Goal: Communication & Community: Answer question/provide support

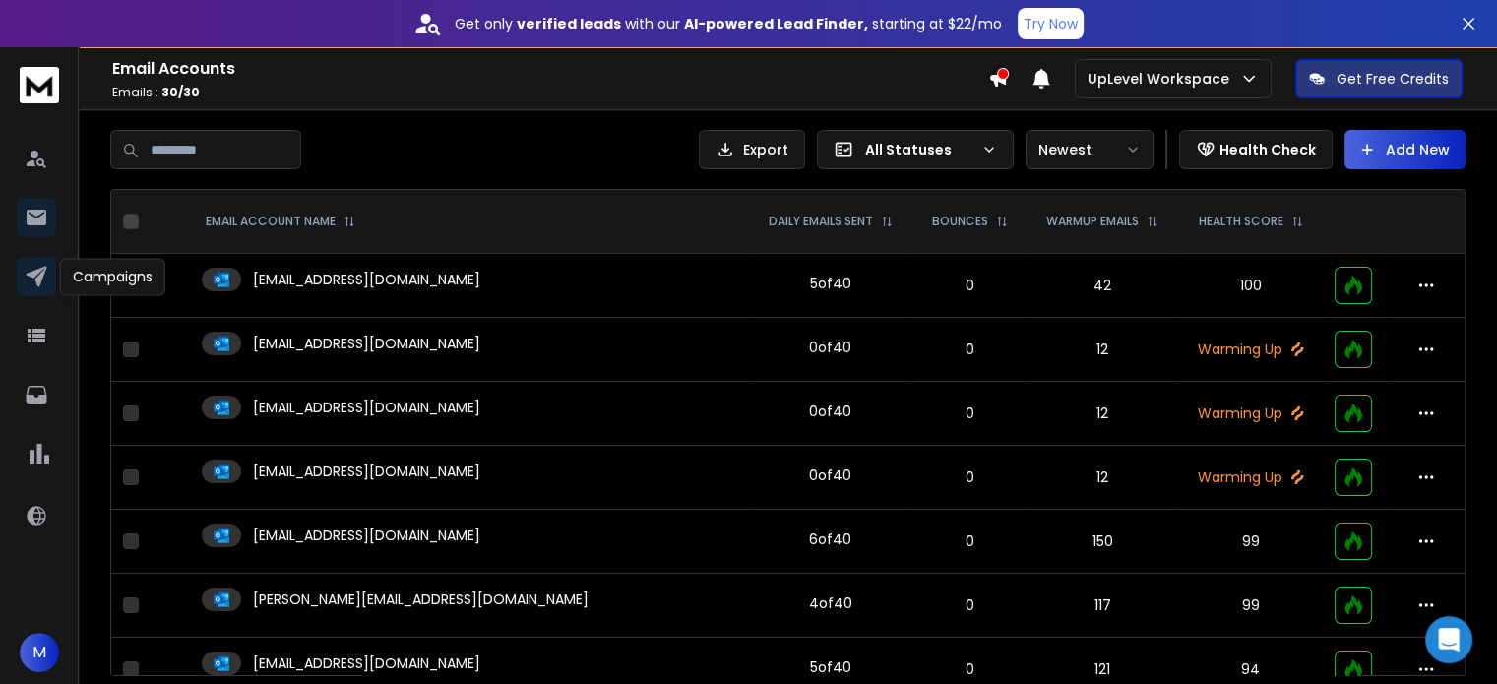
click at [41, 282] on icon at bounding box center [37, 277] width 24 height 24
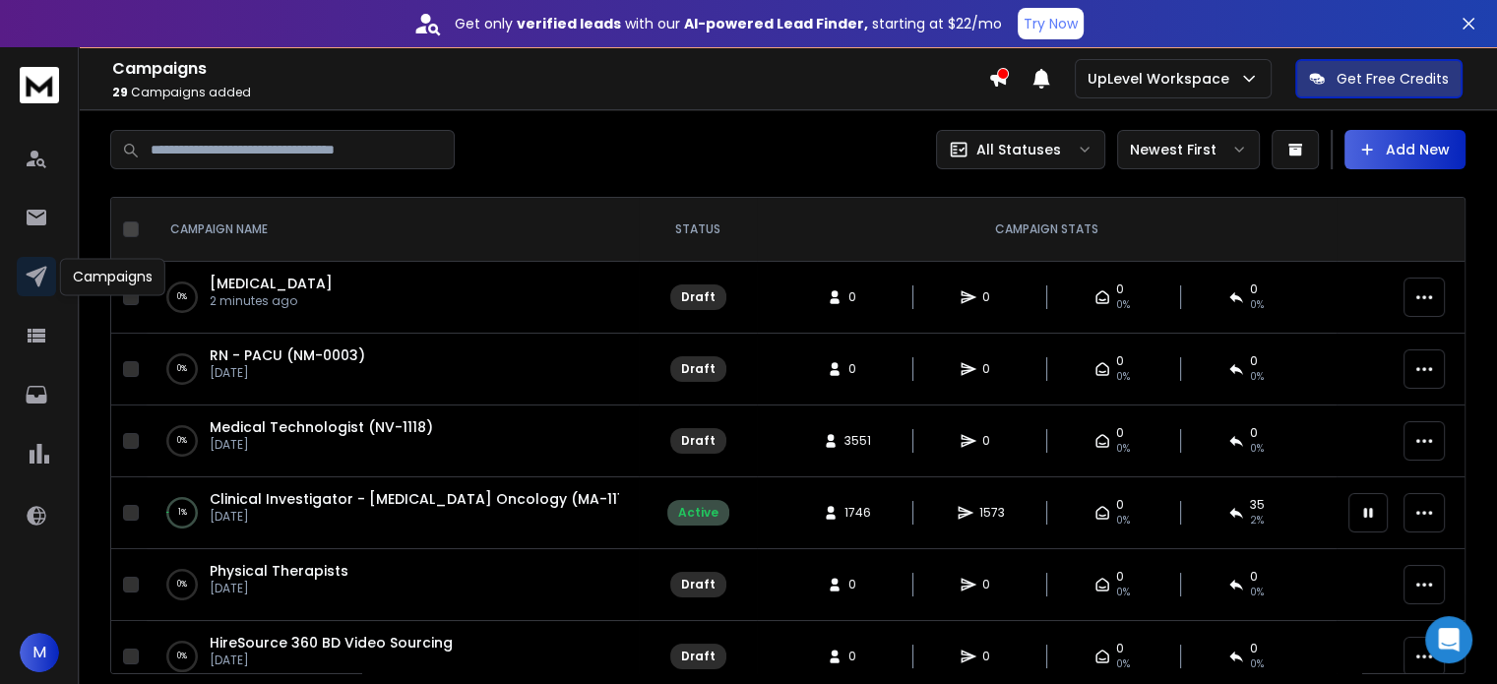
click at [41, 282] on icon at bounding box center [37, 277] width 24 height 24
click at [34, 260] on link at bounding box center [36, 276] width 39 height 39
click at [34, 267] on icon at bounding box center [37, 277] width 24 height 24
click at [34, 268] on icon at bounding box center [37, 277] width 24 height 24
click at [35, 272] on icon at bounding box center [36, 276] width 21 height 21
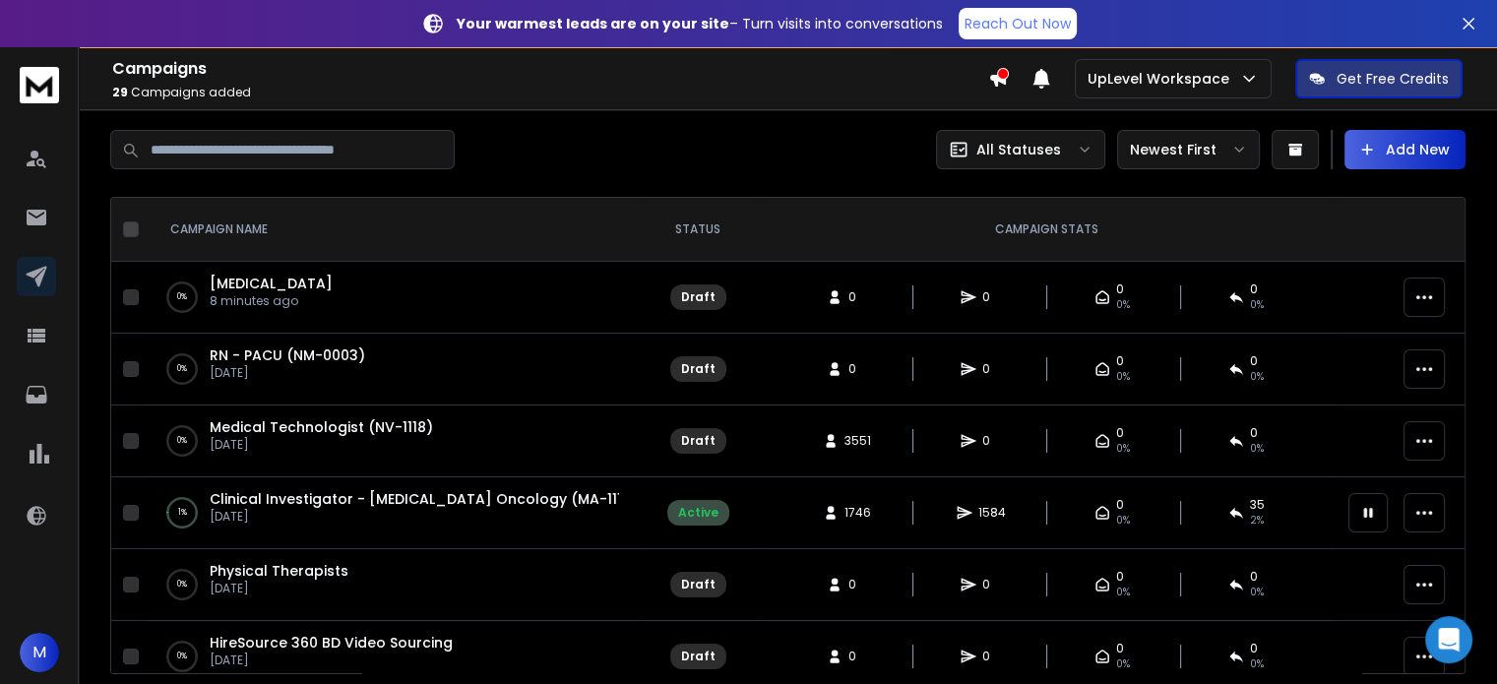
click at [35, 272] on icon at bounding box center [36, 276] width 21 height 21
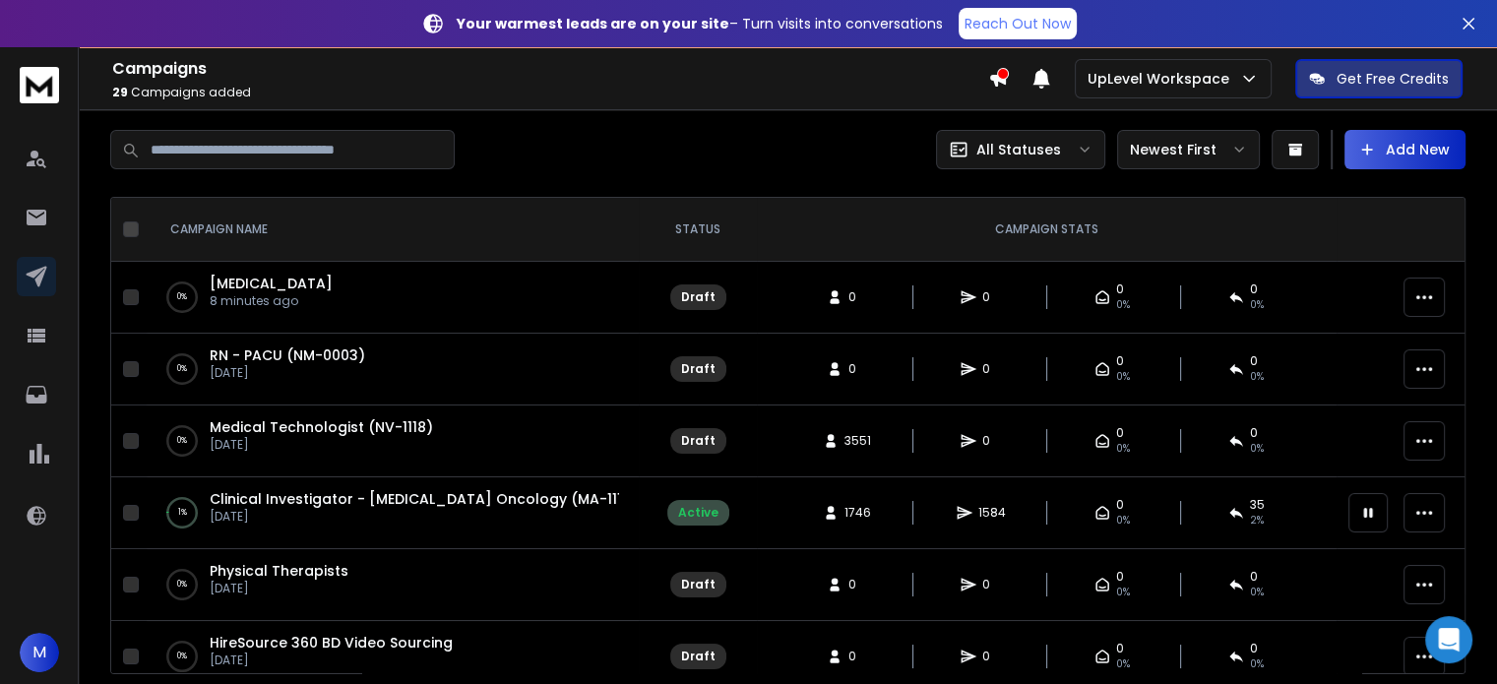
click at [35, 272] on icon at bounding box center [36, 276] width 21 height 21
click at [39, 335] on icon at bounding box center [37, 336] width 18 height 14
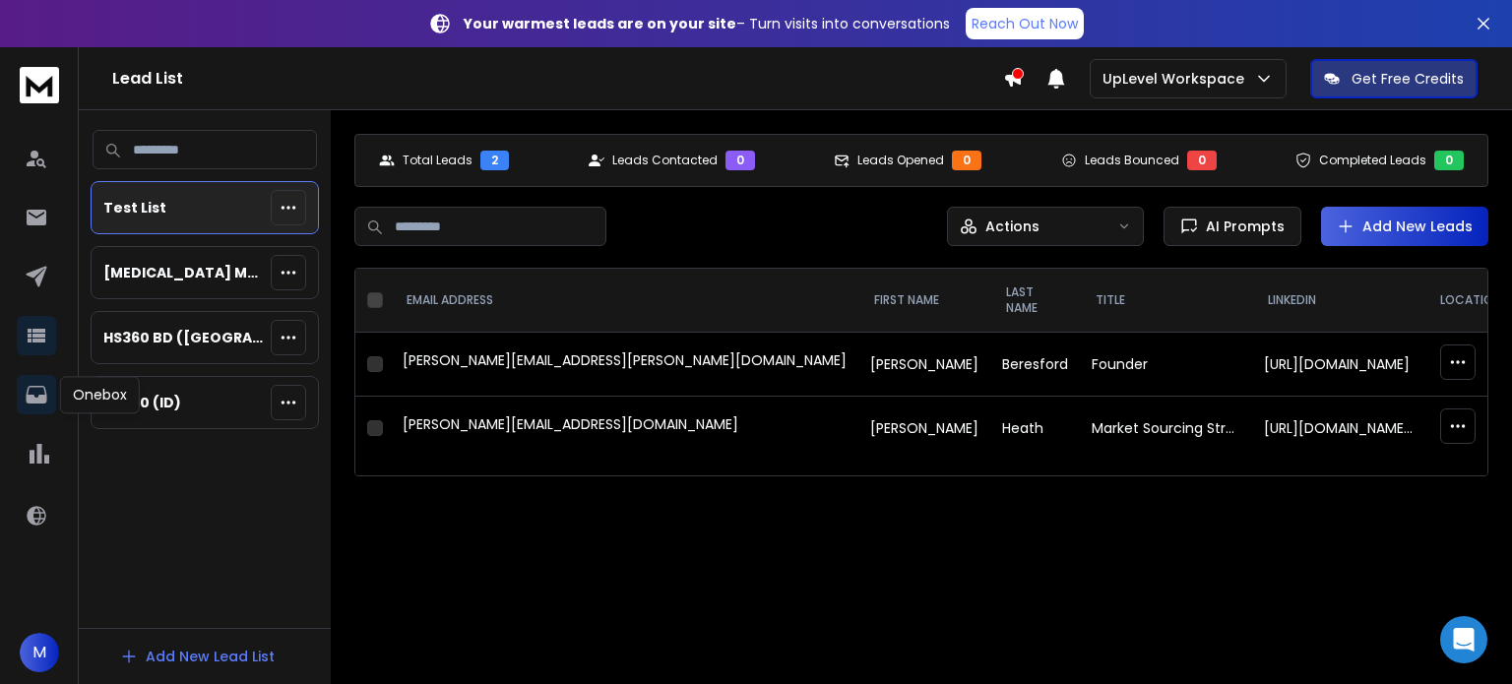
click at [43, 388] on icon at bounding box center [36, 395] width 21 height 18
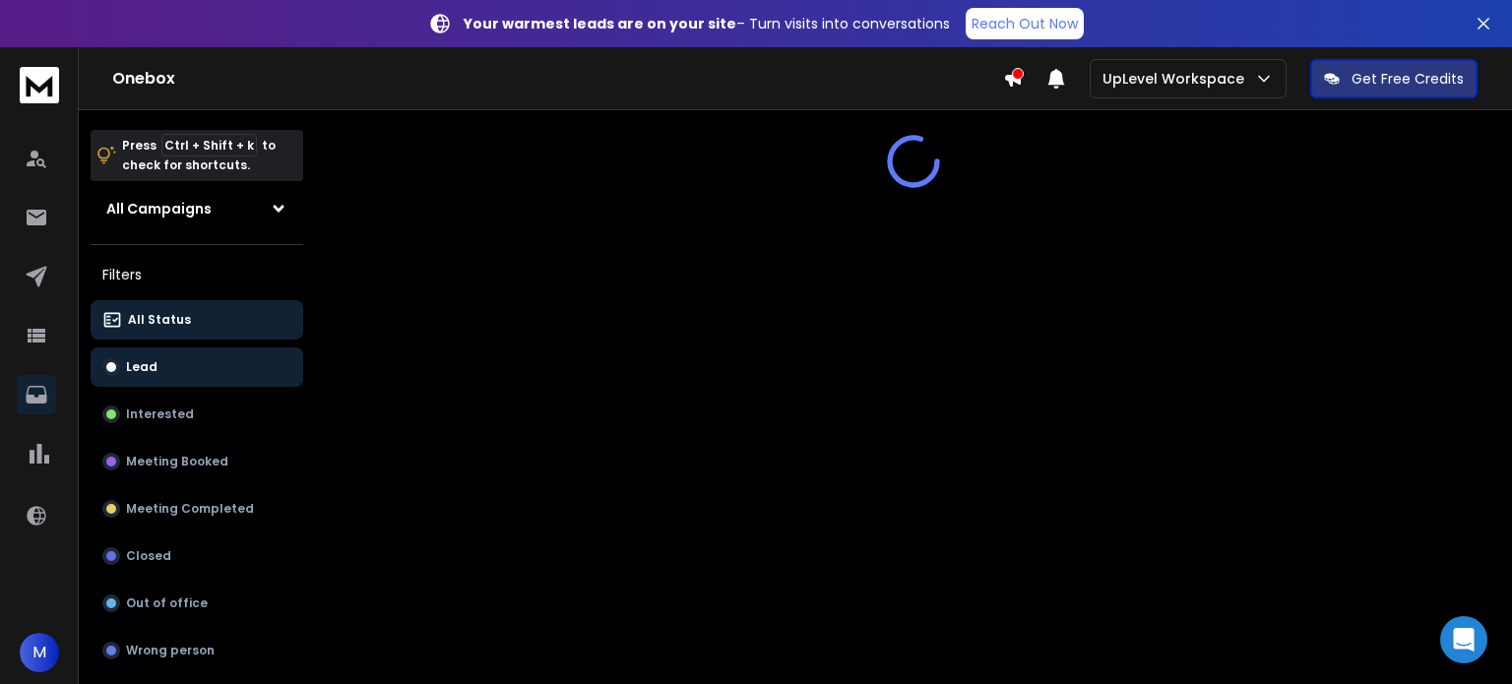
click at [188, 375] on button "Lead" at bounding box center [197, 366] width 213 height 39
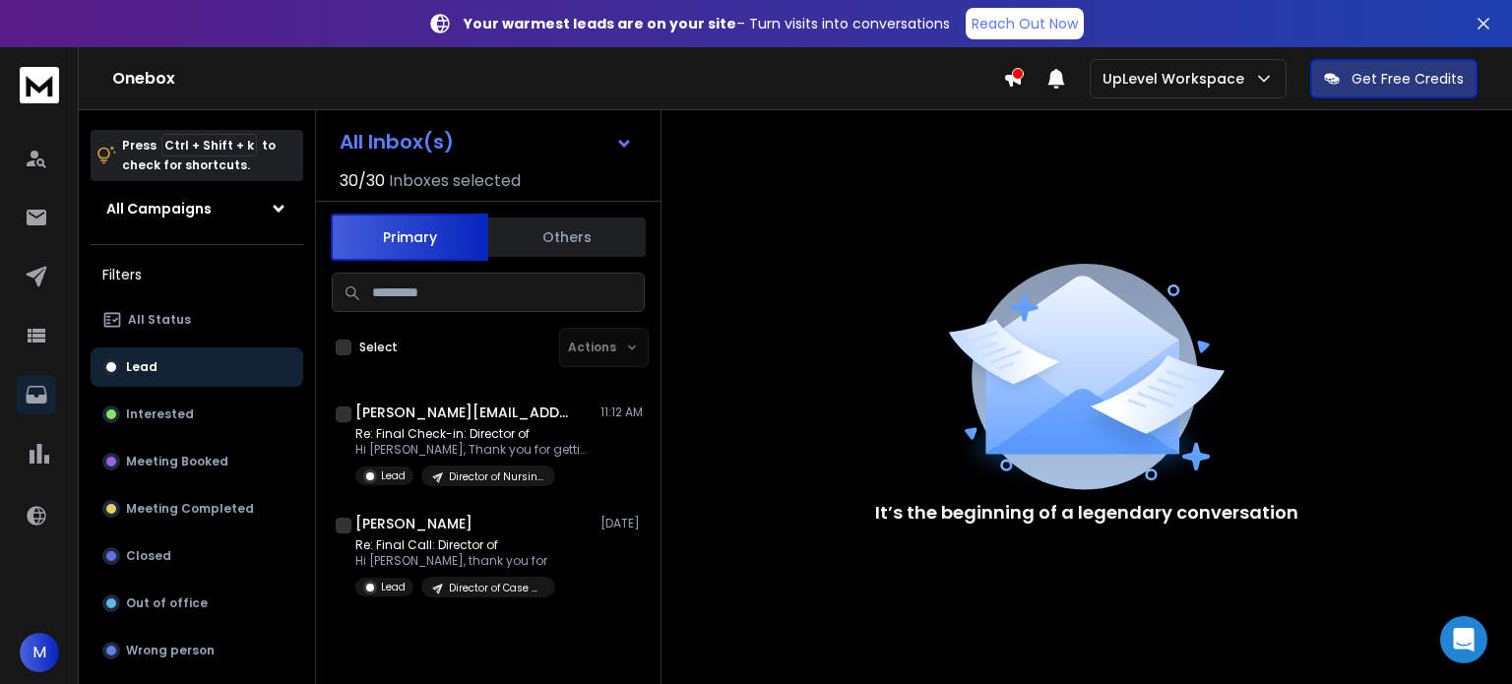
click at [656, 274] on div "Select Actions elizabeth.oslund@gmail.com 11:12 AM Re: Final Check-in: Director…" at bounding box center [488, 541] width 344 height 553
click at [654, 311] on div "Select Actions elizabeth.oslund@gmail.com 11:12 AM Re: Final Check-in: Director…" at bounding box center [488, 541] width 344 height 553
drag, startPoint x: 656, startPoint y: 292, endPoint x: 655, endPoint y: 417, distance: 125.0
click at [655, 417] on div "Select Actions elizabeth.oslund@gmail.com 11:12 AM Re: Final Check-in: Director…" at bounding box center [488, 541] width 344 height 553
click at [308, 475] on div "Press Ctrl + Shift + k to check for shortcuts. All Campaigns All Campaigns Filt…" at bounding box center [197, 452] width 236 height 684
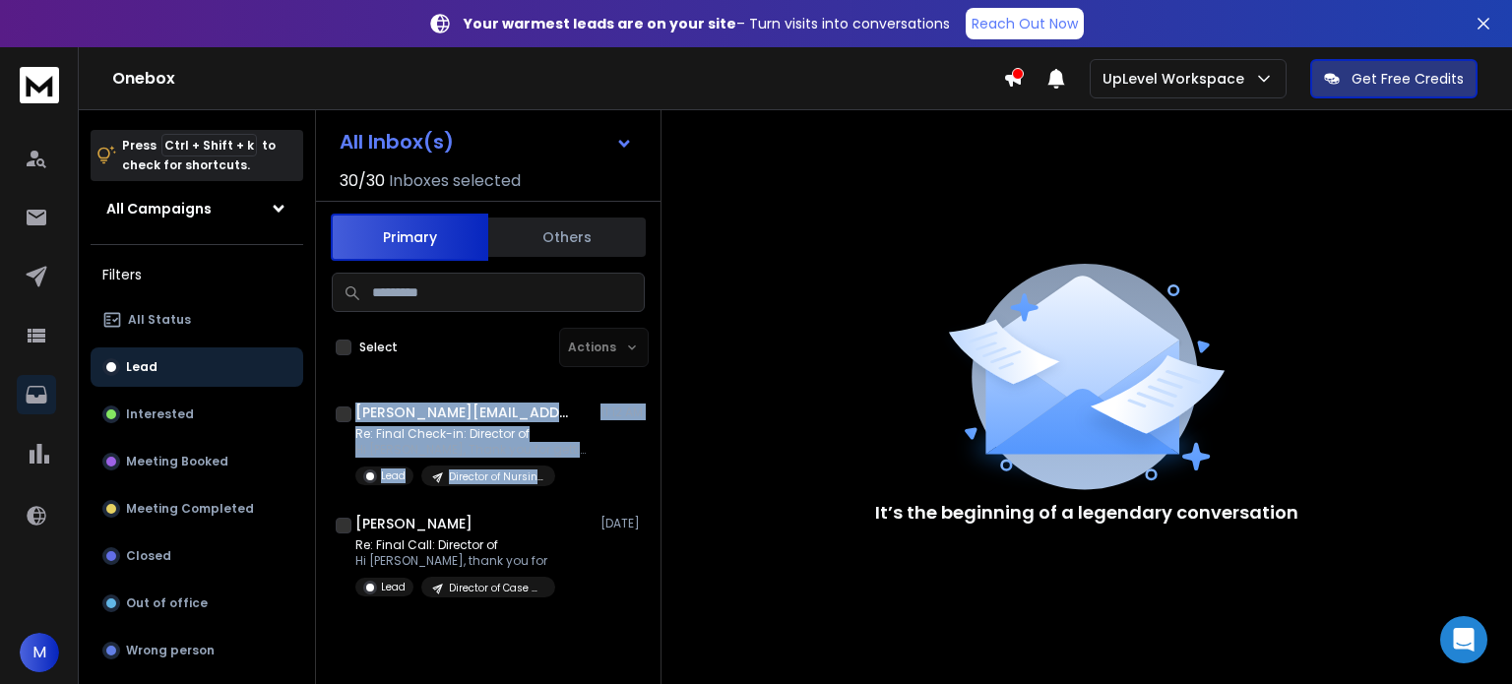
drag, startPoint x: 315, startPoint y: 477, endPoint x: 317, endPoint y: 503, distance: 25.7
click at [317, 503] on div "elizabeth.oslund@gmail.com 11:12 AM Re: Final Check-in: Director of Hi Beth, Th…" at bounding box center [488, 602] width 344 height 431
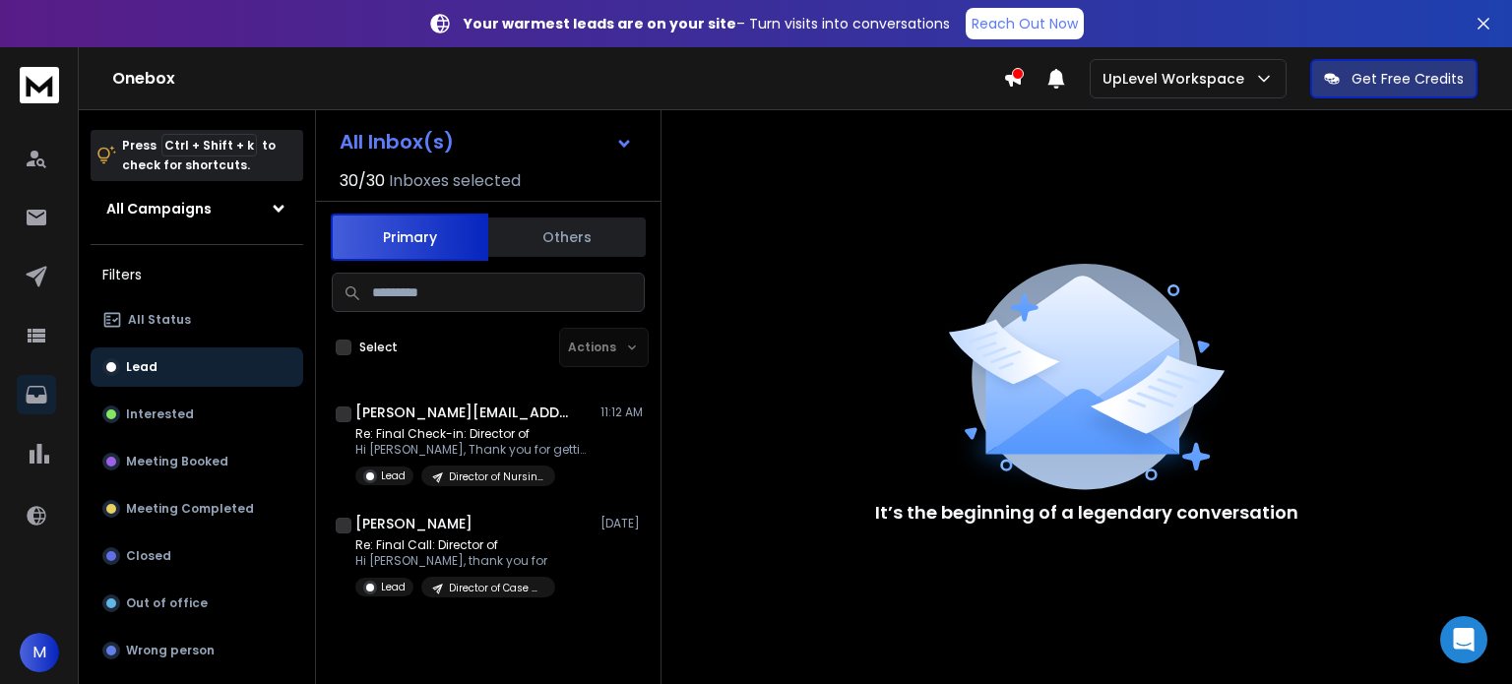
click at [315, 451] on div "All Inbox(s) 30 / 30 Inboxes selected Primary Others Select Actions elizabeth.o…" at bounding box center [488, 452] width 346 height 684
drag, startPoint x: 315, startPoint y: 451, endPoint x: 315, endPoint y: 466, distance: 14.8
click at [315, 466] on div "All Inbox(s) 30 / 30 Inboxes selected Primary Others Select Actions elizabeth.o…" at bounding box center [488, 452] width 346 height 684
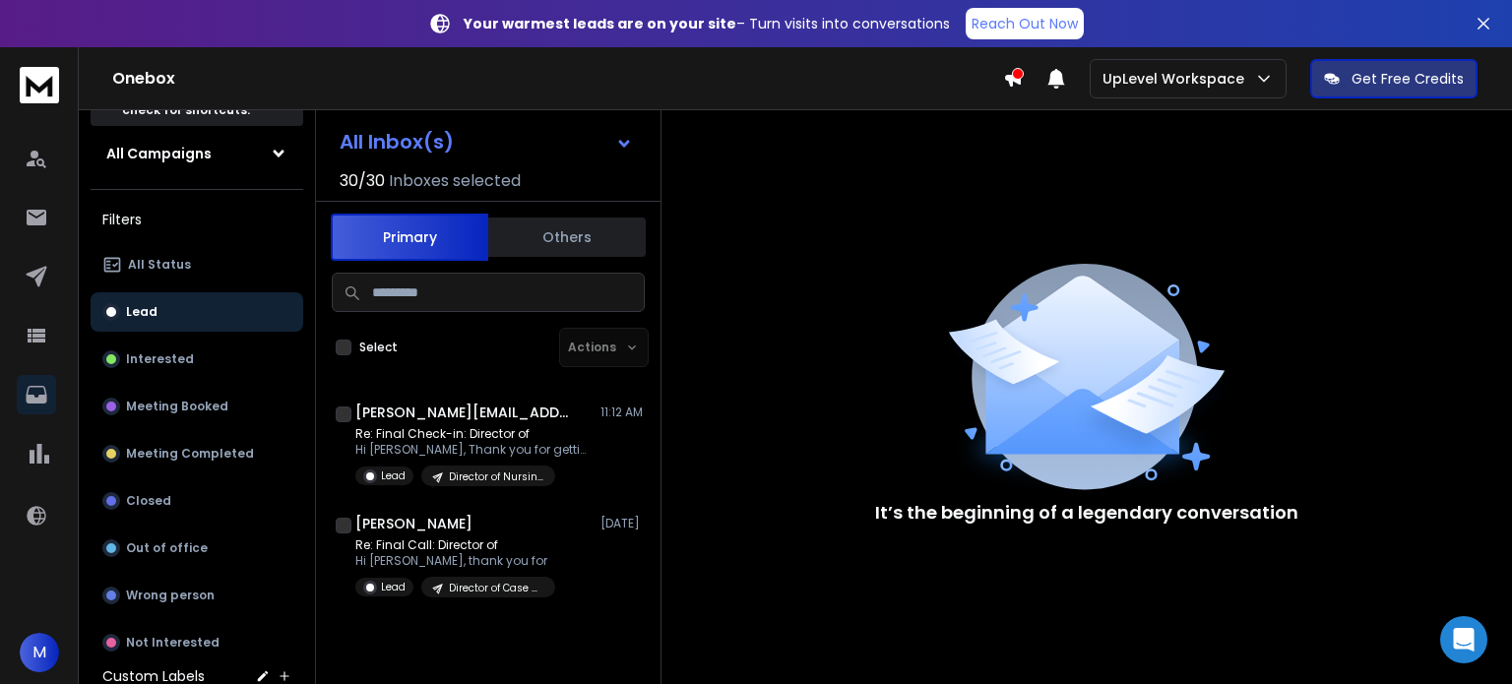
scroll to position [58, 0]
click at [658, 368] on div "Select Actions elizabeth.oslund@gmail.com 11:12 AM Re: Final Check-in: Director…" at bounding box center [488, 541] width 344 height 553
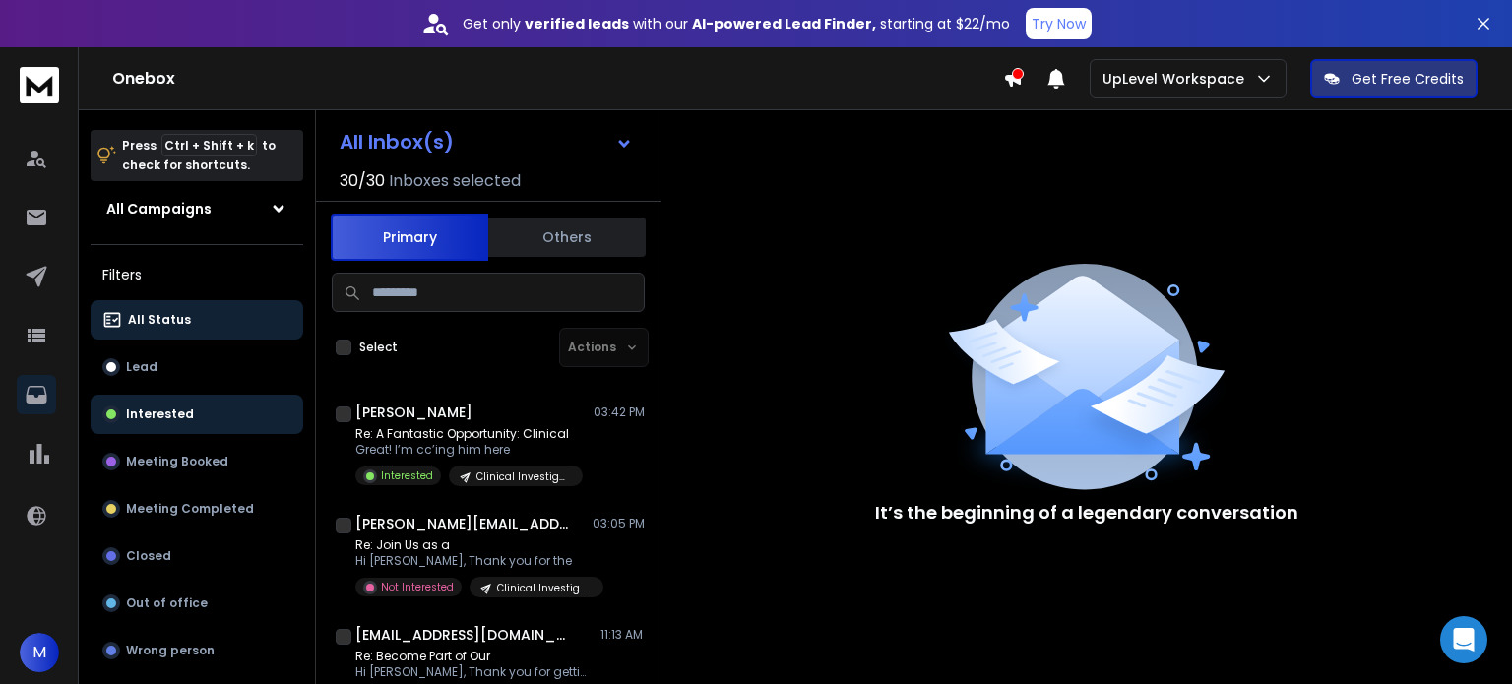
click at [187, 418] on button "Interested" at bounding box center [197, 414] width 213 height 39
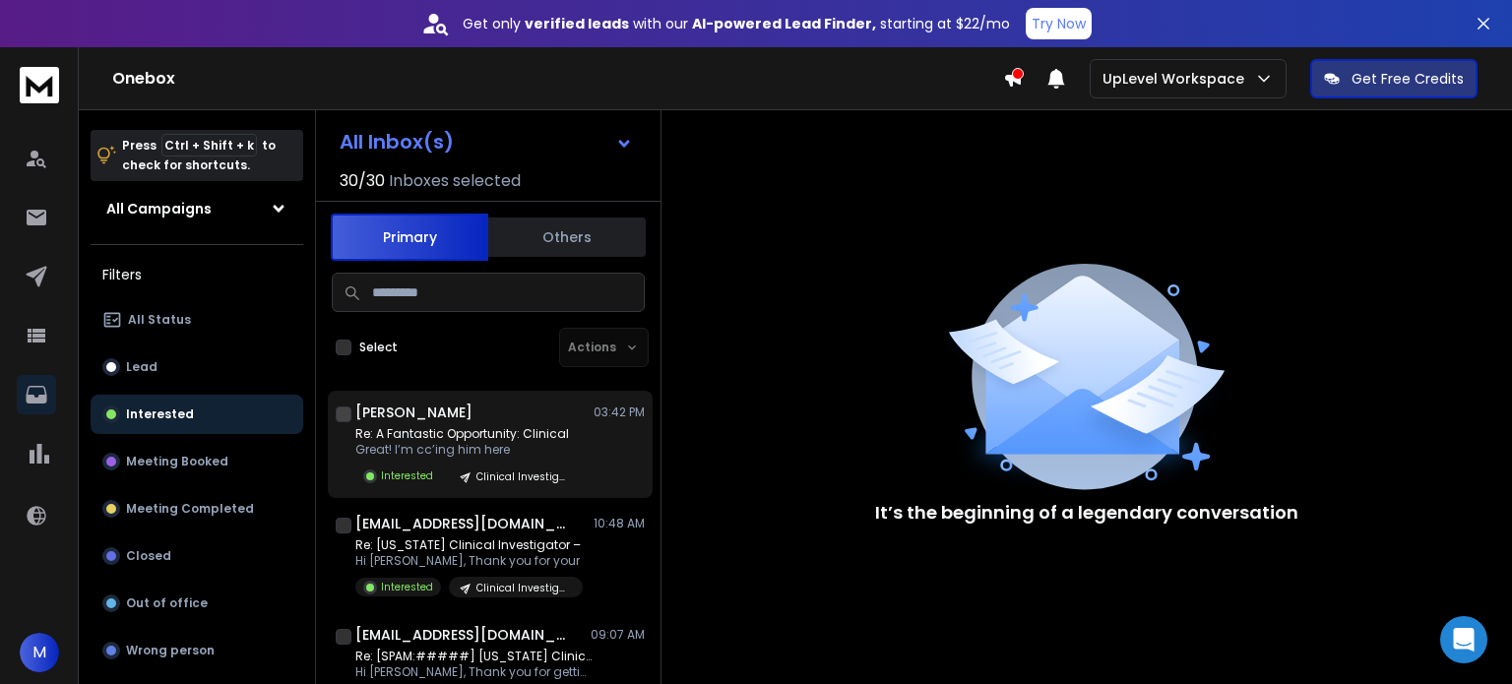
click at [508, 434] on p "Re: A Fantastic Opportunity: Clinical" at bounding box center [468, 434] width 227 height 16
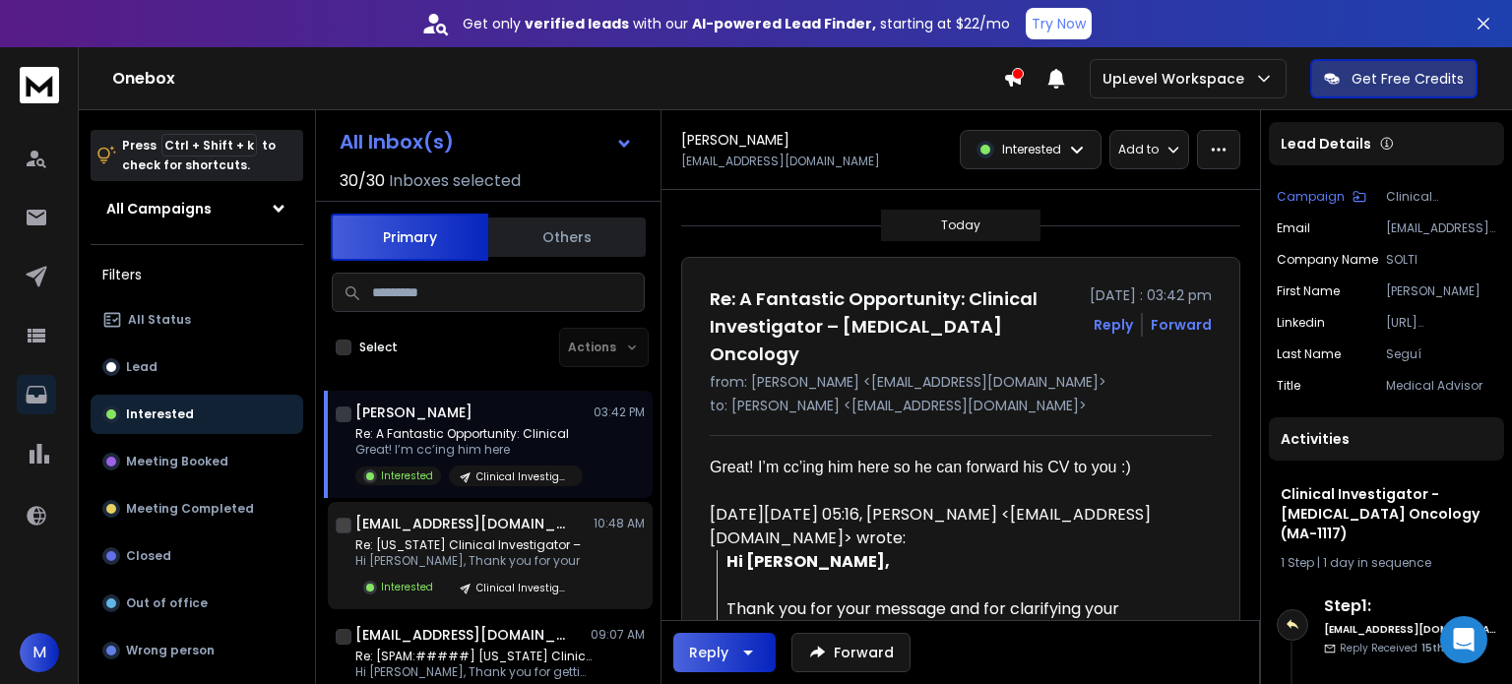
click at [457, 531] on h1 "[EMAIL_ADDRESS][DOMAIN_NAME]" at bounding box center [463, 524] width 217 height 20
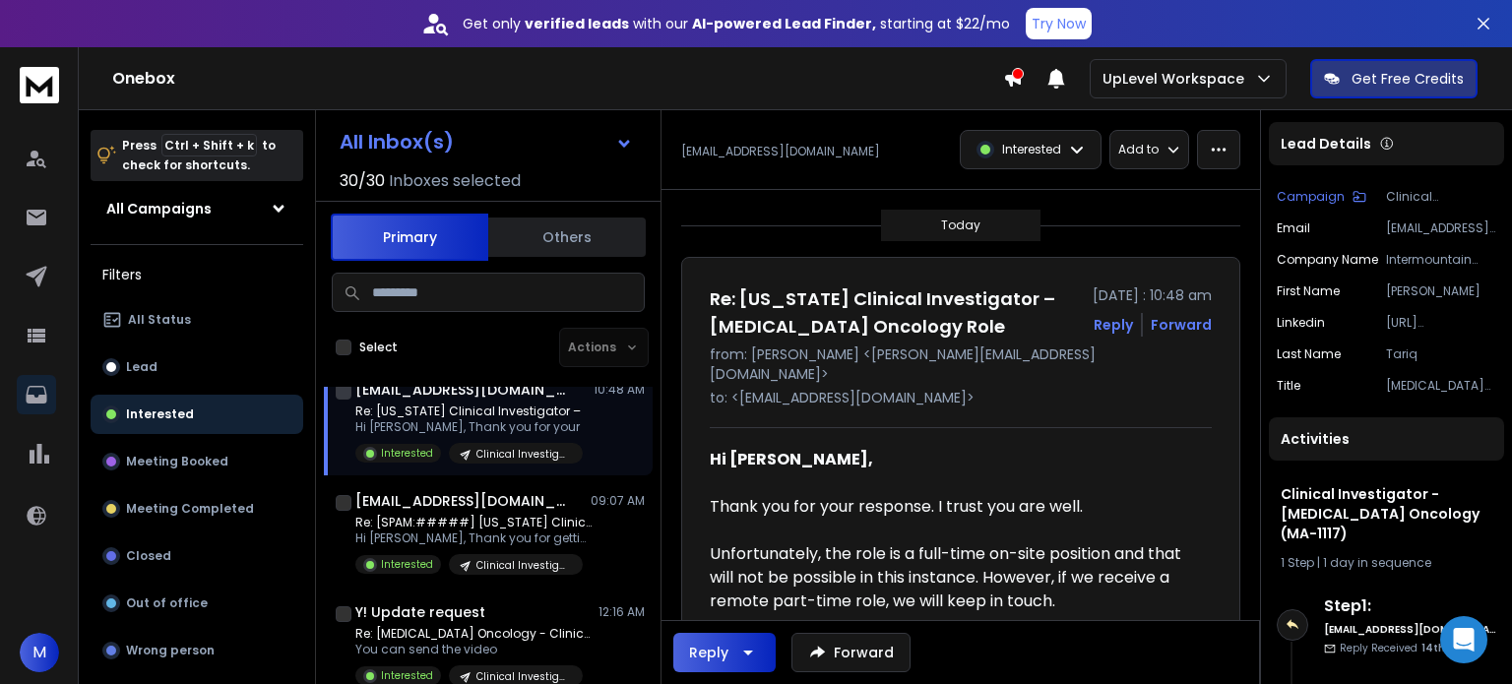
scroll to position [161, 0]
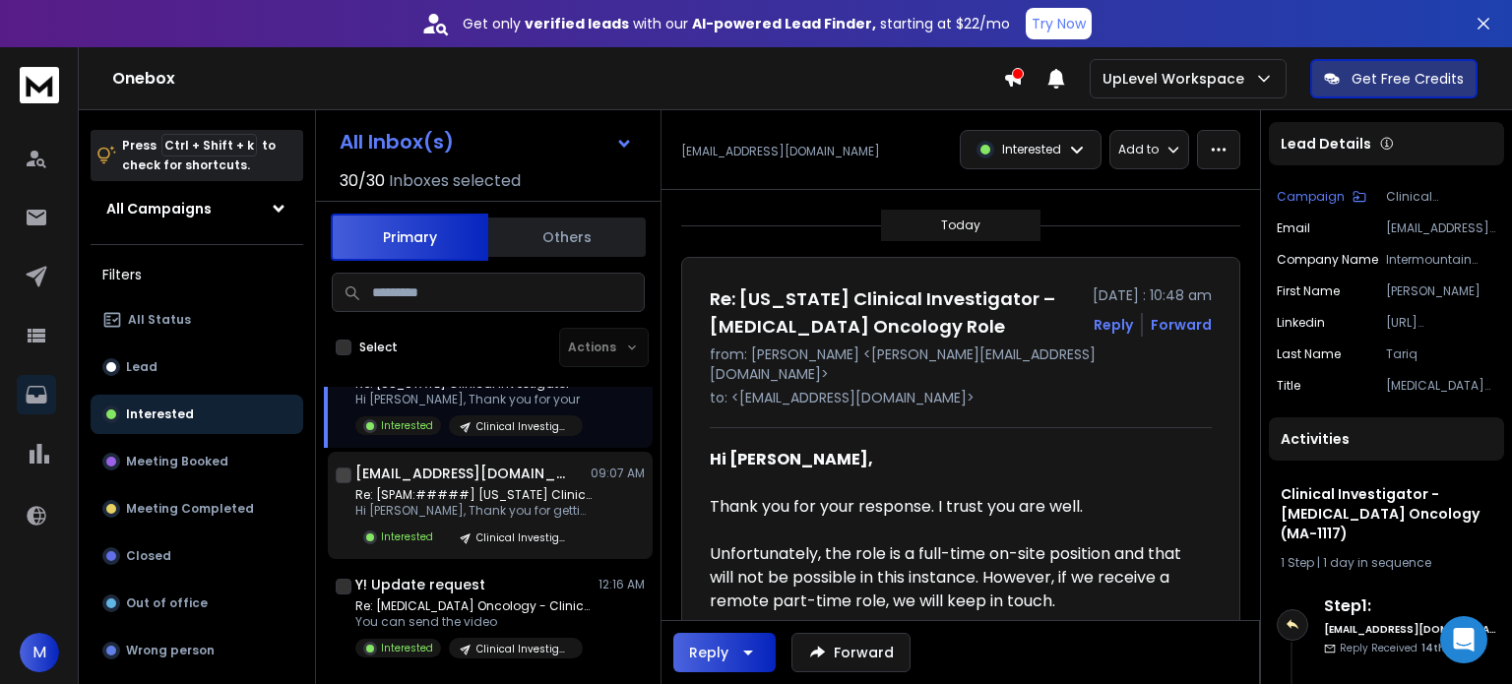
click at [531, 484] on div "[EMAIL_ADDRESS][DOMAIN_NAME] 09:07 AM Re: [SPAM:#####] [US_STATE] Clinical Inve…" at bounding box center [499, 506] width 289 height 84
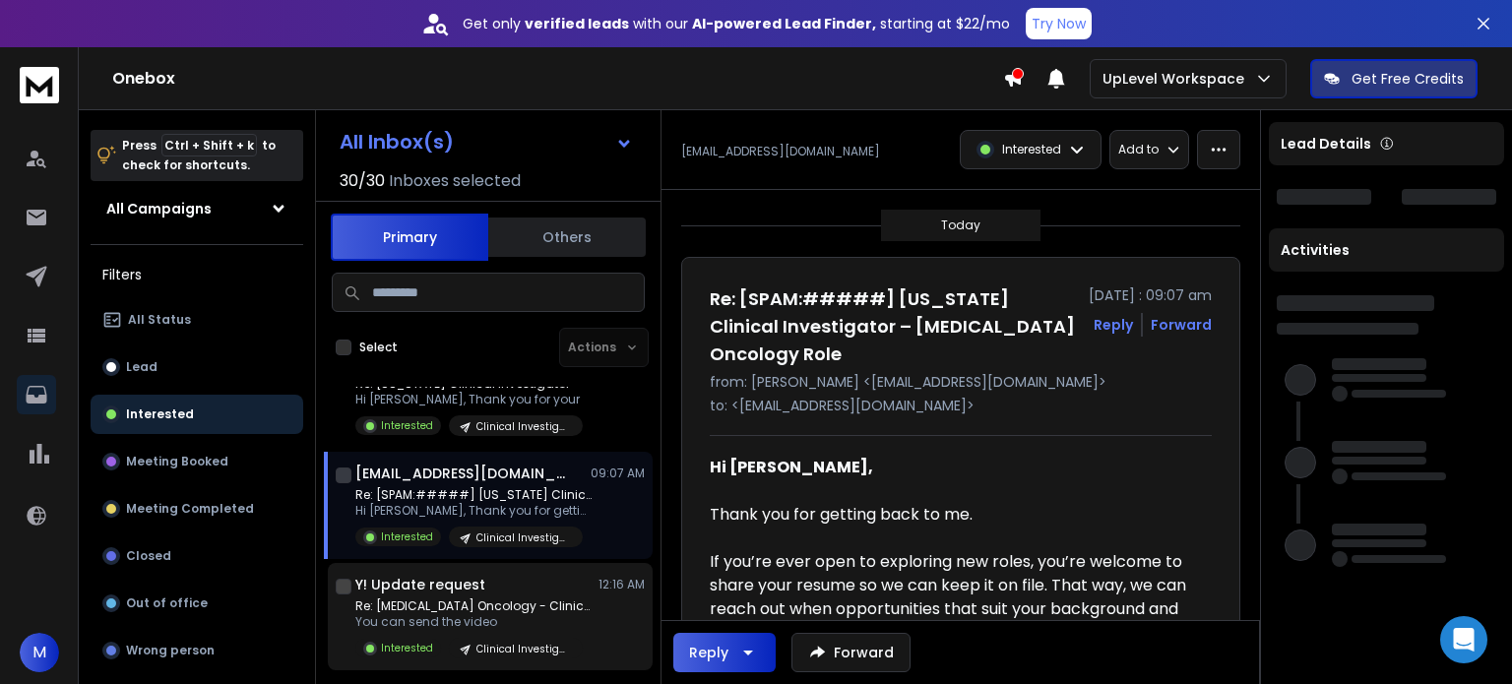
click at [520, 583] on div "Y! Update request 12:16 AM" at bounding box center [499, 585] width 289 height 20
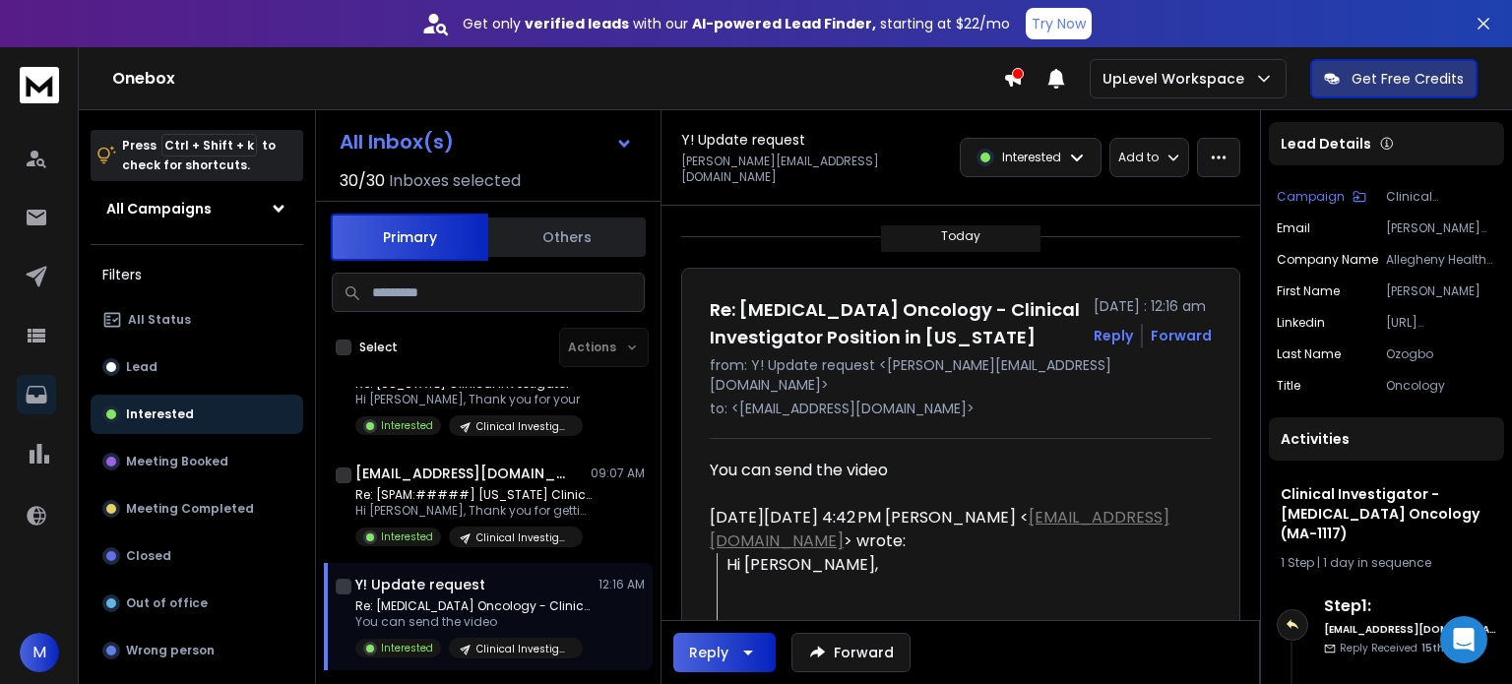
scroll to position [0, 0]
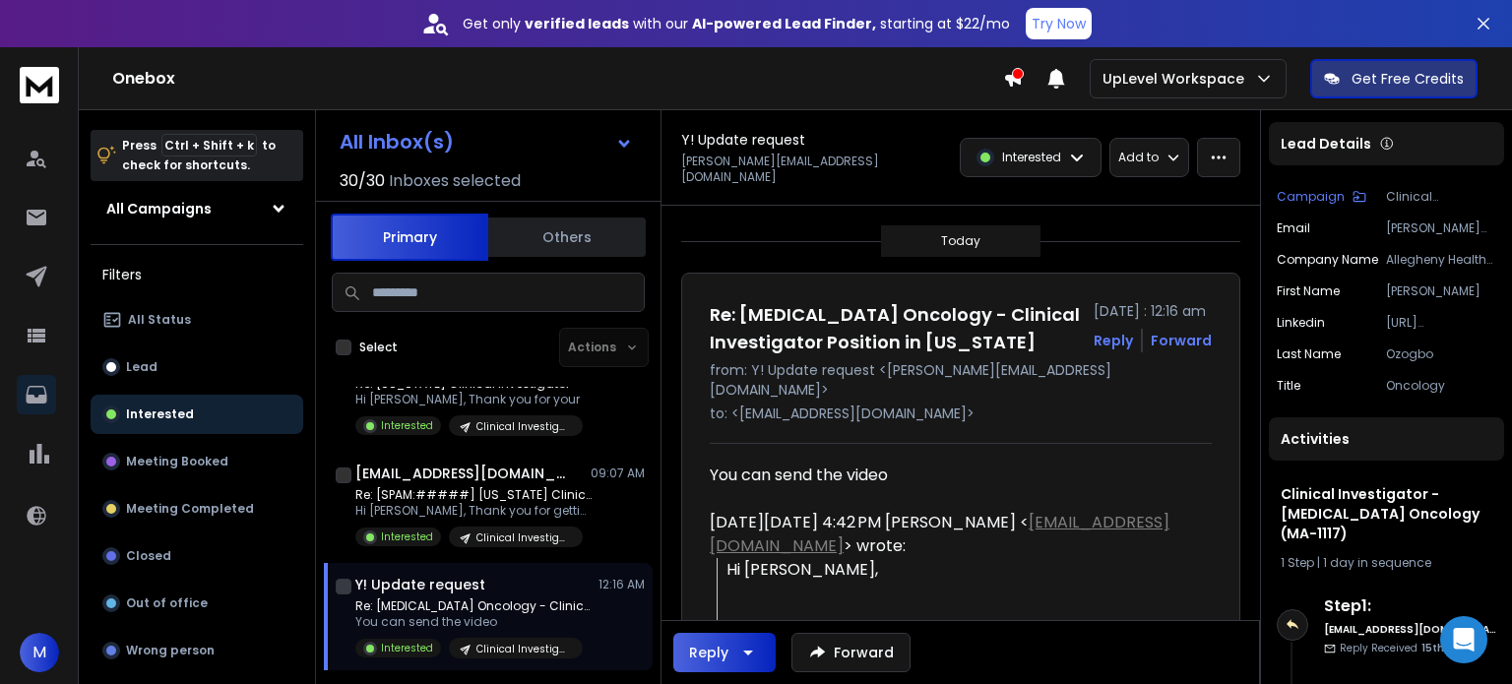
click at [720, 645] on div "Reply" at bounding box center [708, 653] width 39 height 20
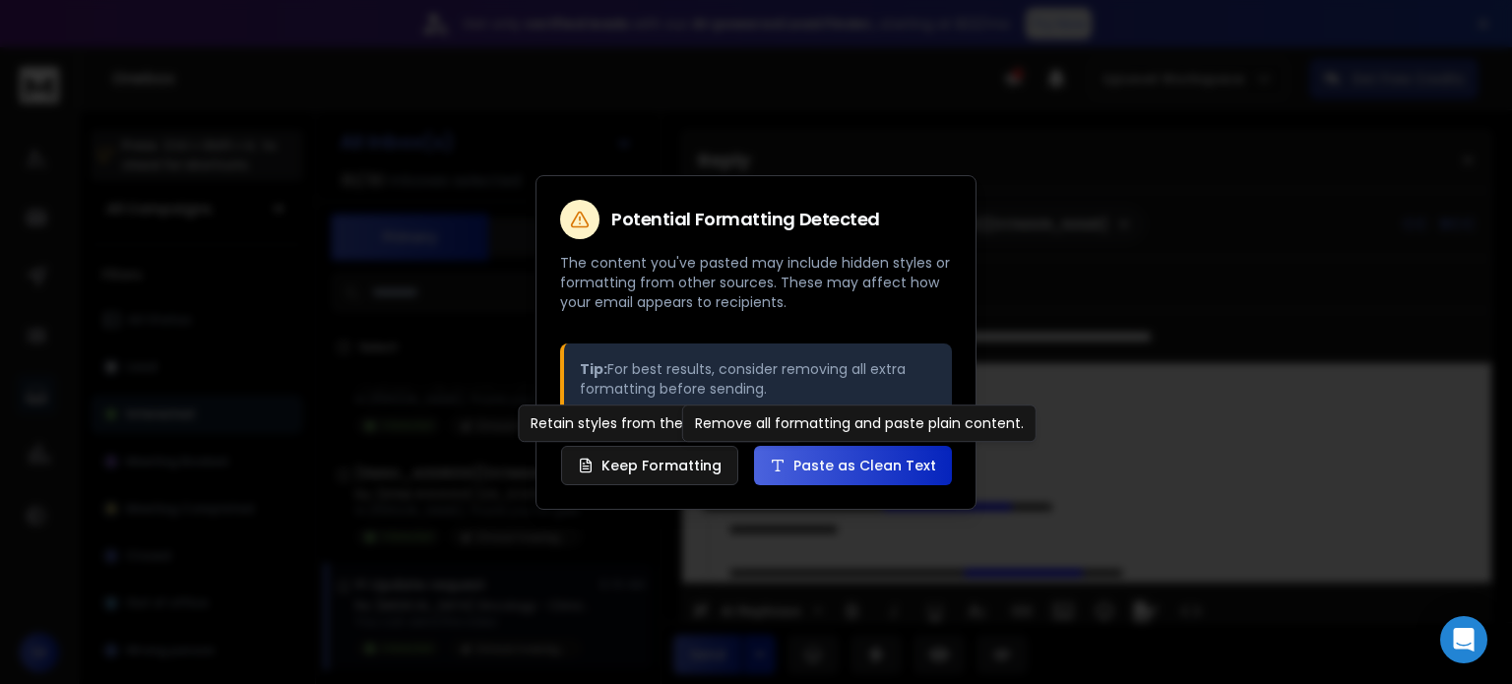
click at [874, 459] on button "Paste as Clean Text" at bounding box center [853, 465] width 198 height 39
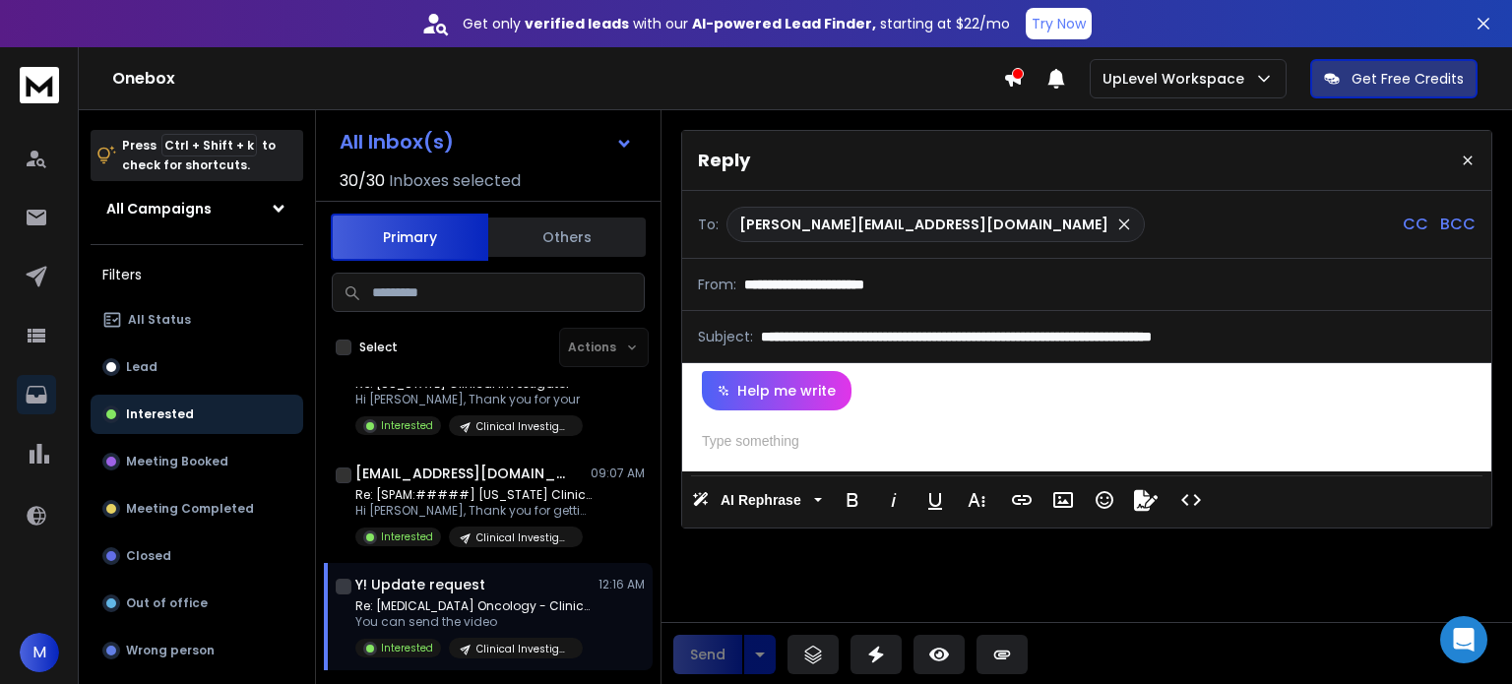
click at [720, 448] on div at bounding box center [1084, 441] width 765 height 22
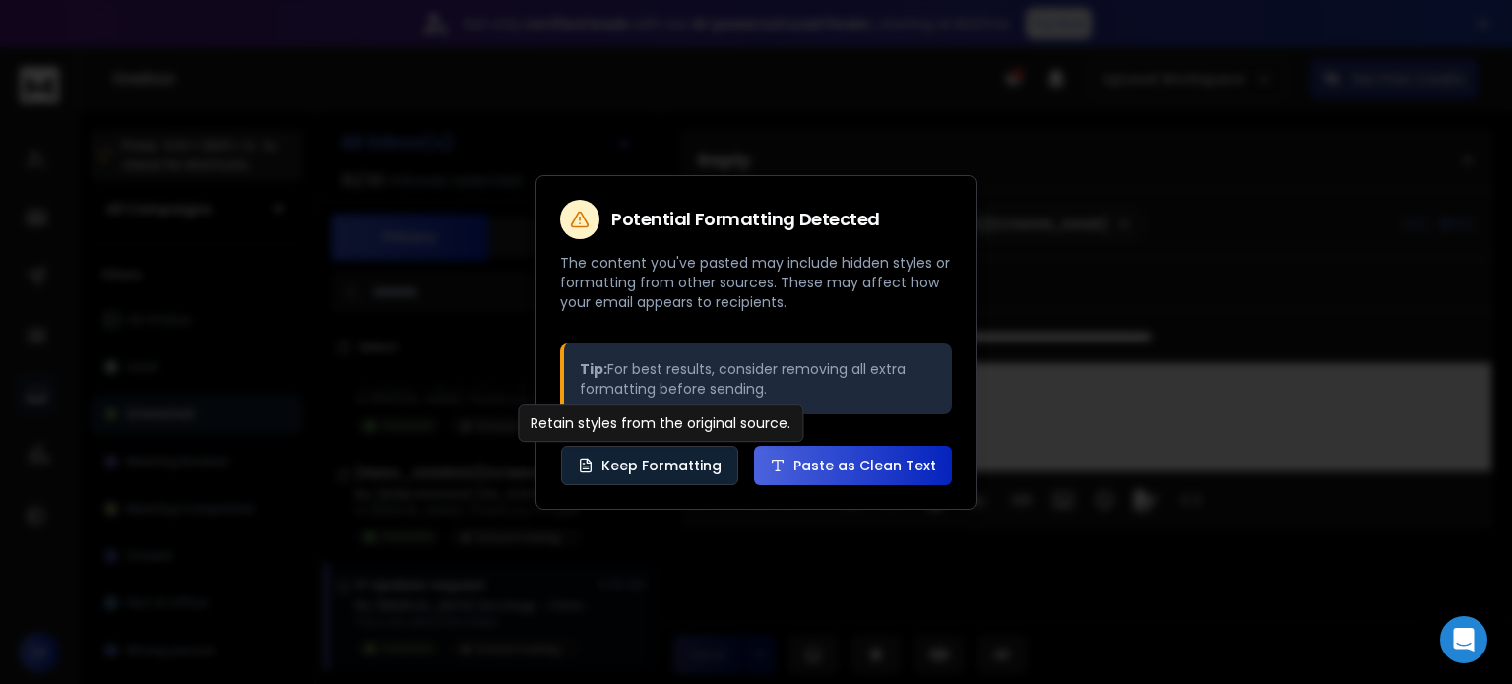
click at [675, 464] on button "Keep Formatting" at bounding box center [649, 465] width 177 height 39
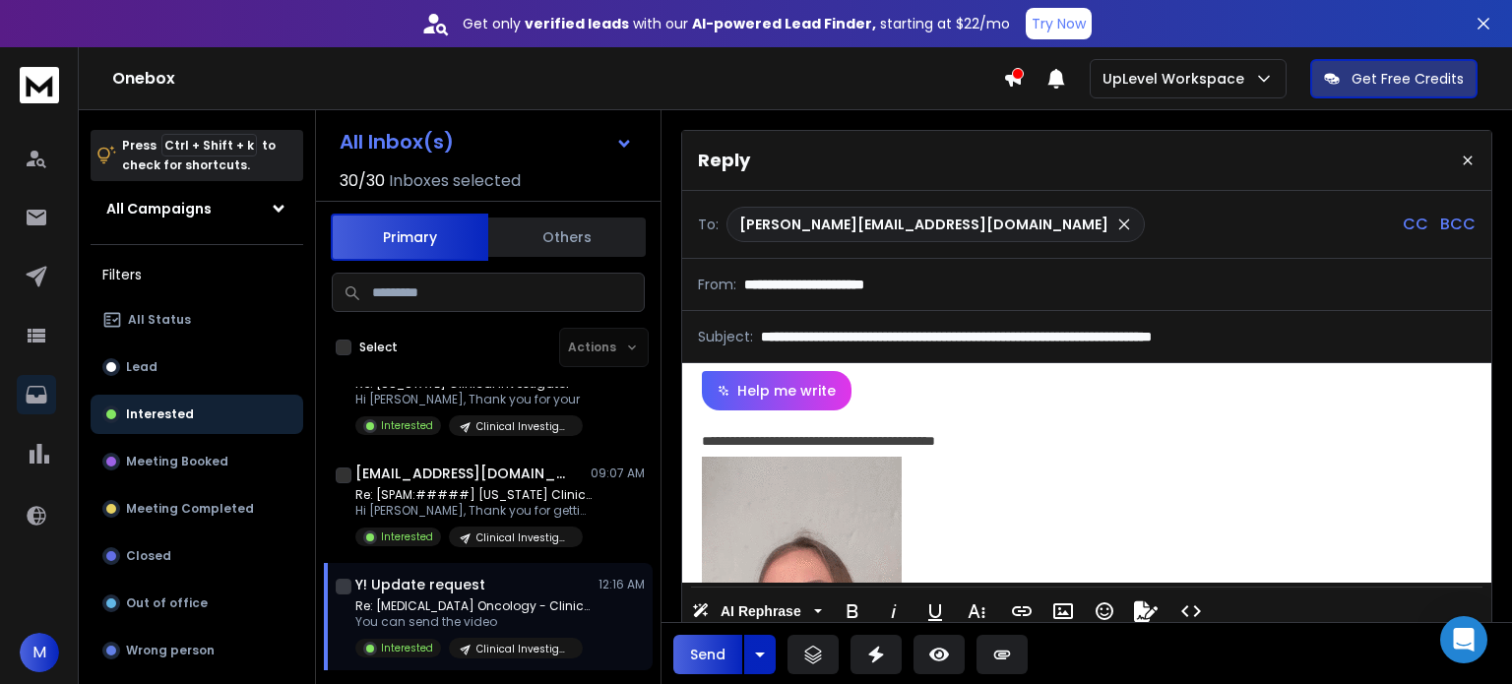
click at [924, 405] on div "Help me write" at bounding box center [1086, 388] width 809 height 51
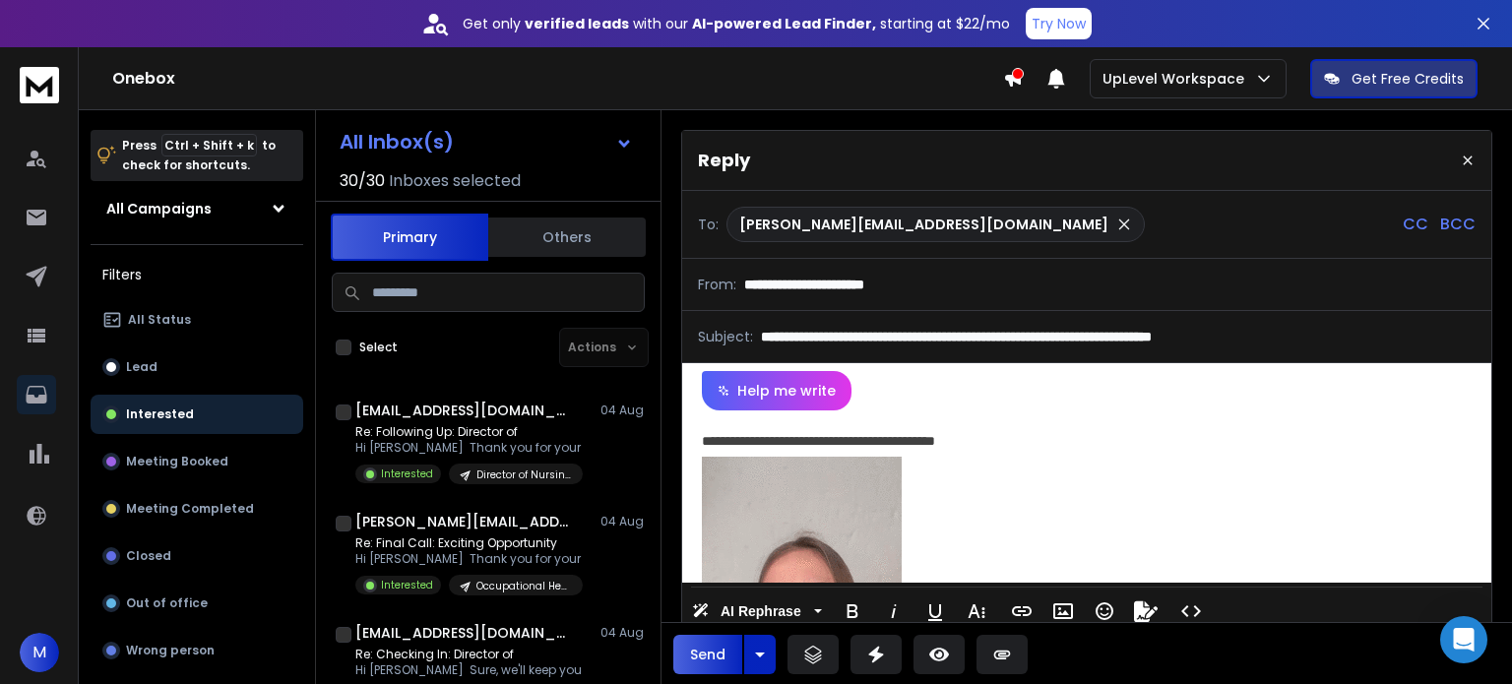
scroll to position [2123, 0]
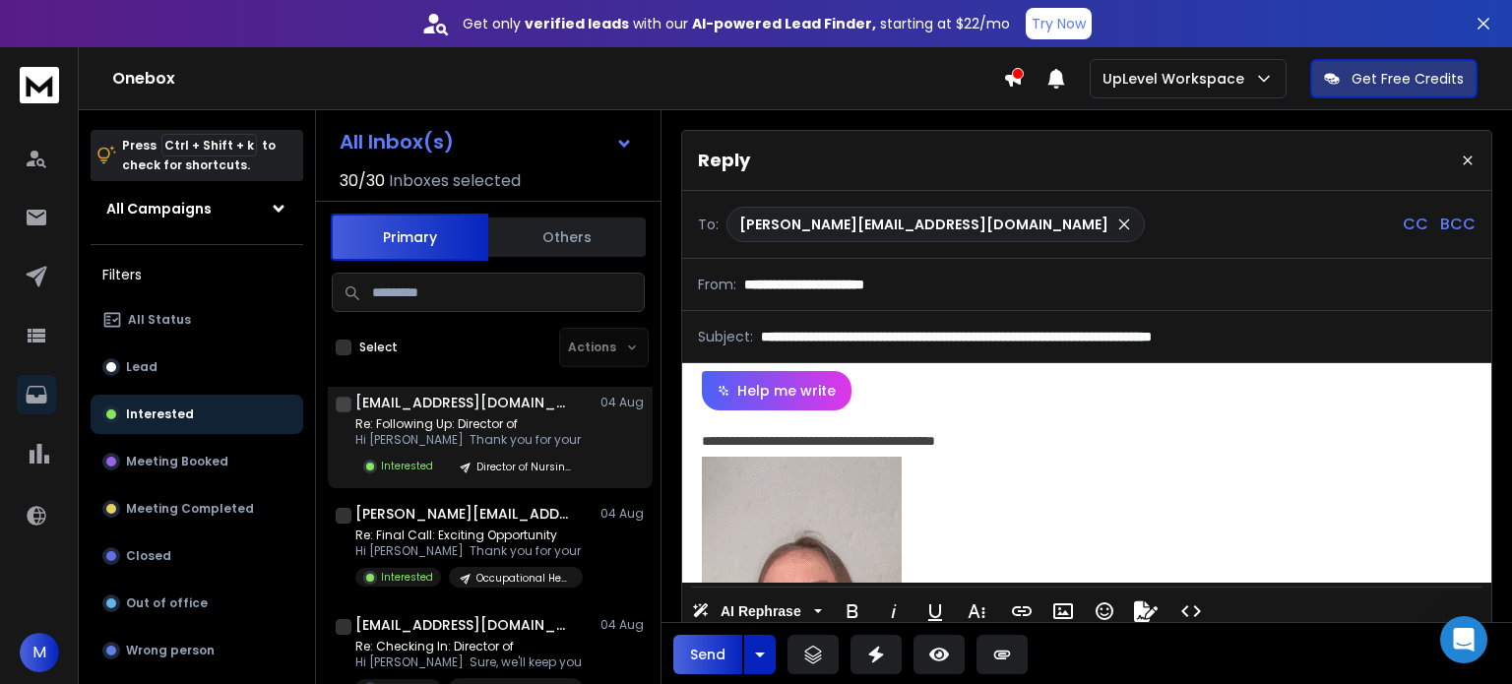
click at [386, 428] on p "Re: Following Up: Director of" at bounding box center [468, 424] width 227 height 16
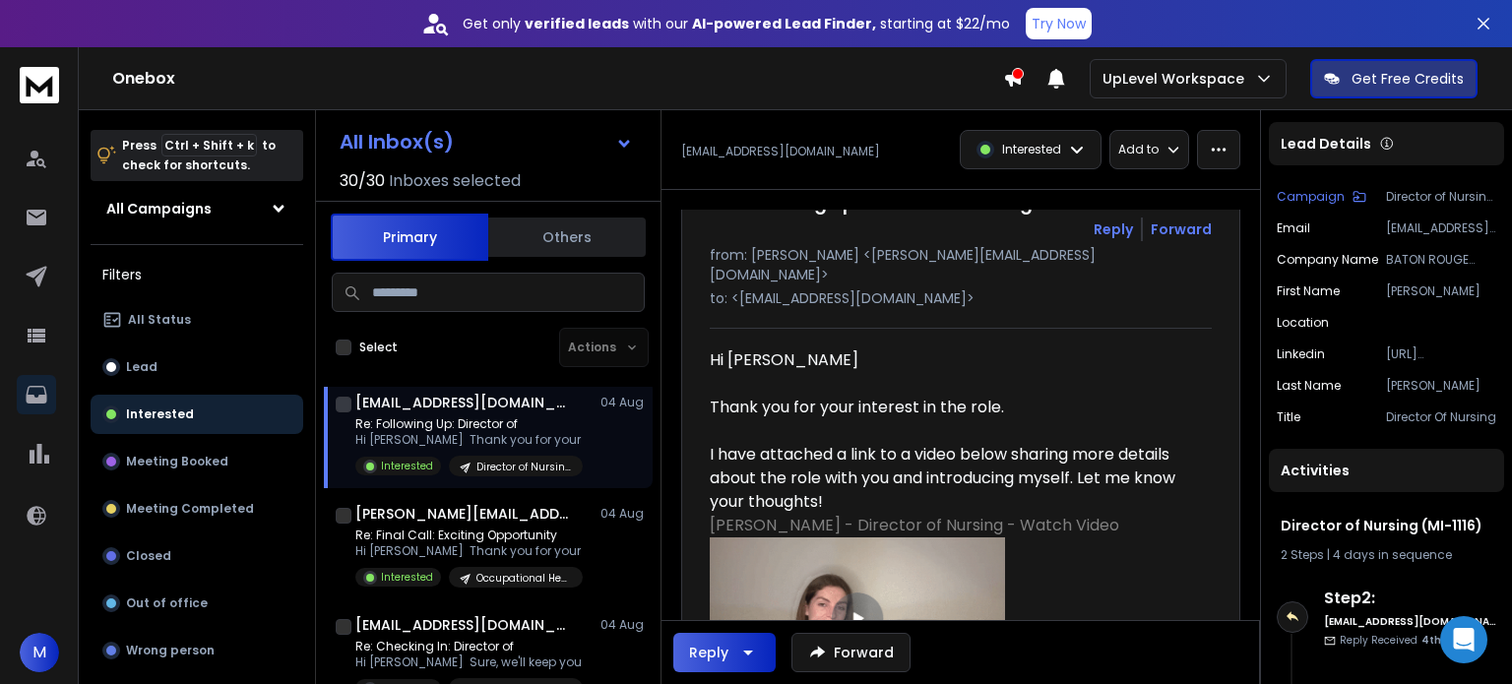
scroll to position [98, 0]
drag, startPoint x: 829, startPoint y: 480, endPoint x: 701, endPoint y: 369, distance: 169.5
copy div "Thank you for your interest in the role. I have attached a link to a video belo…"
click at [836, 461] on div "I have attached a link to a video below sharing more details about the role wit…" at bounding box center [953, 475] width 486 height 71
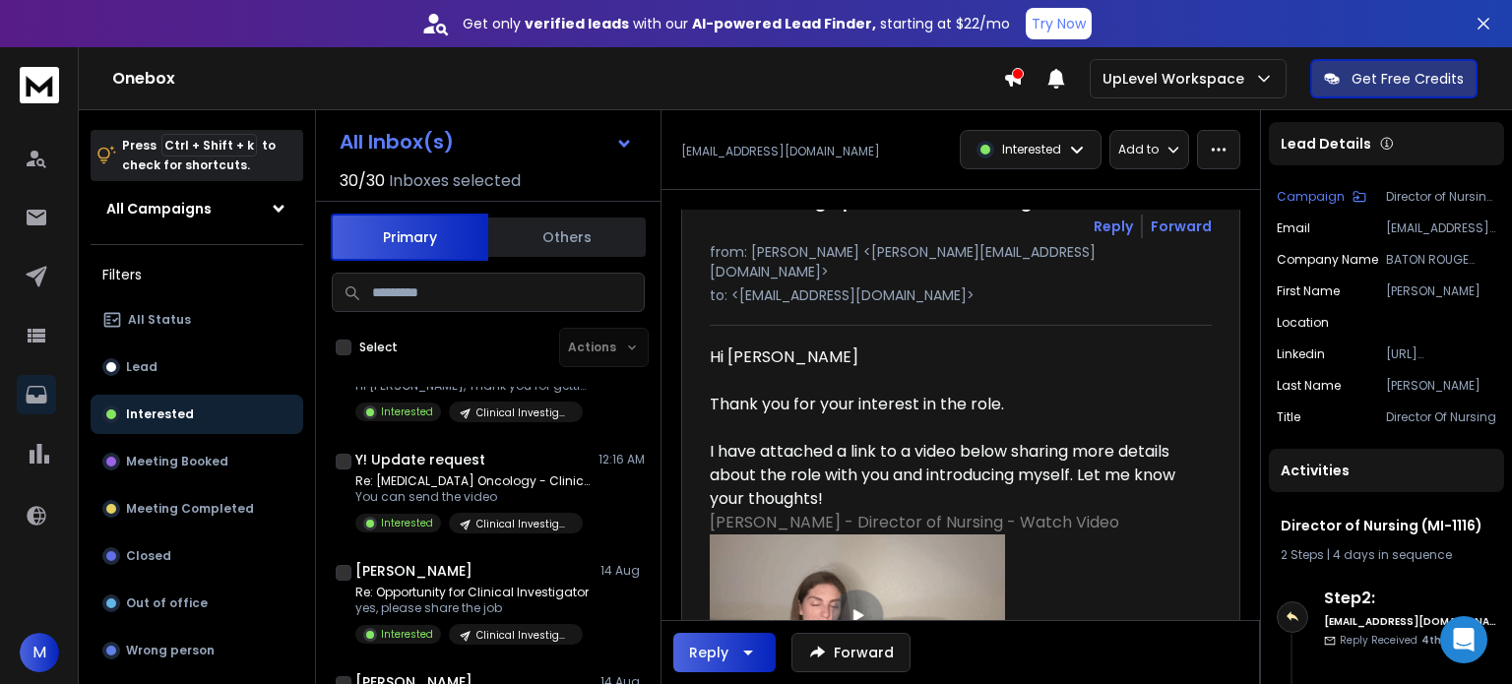
scroll to position [295, 0]
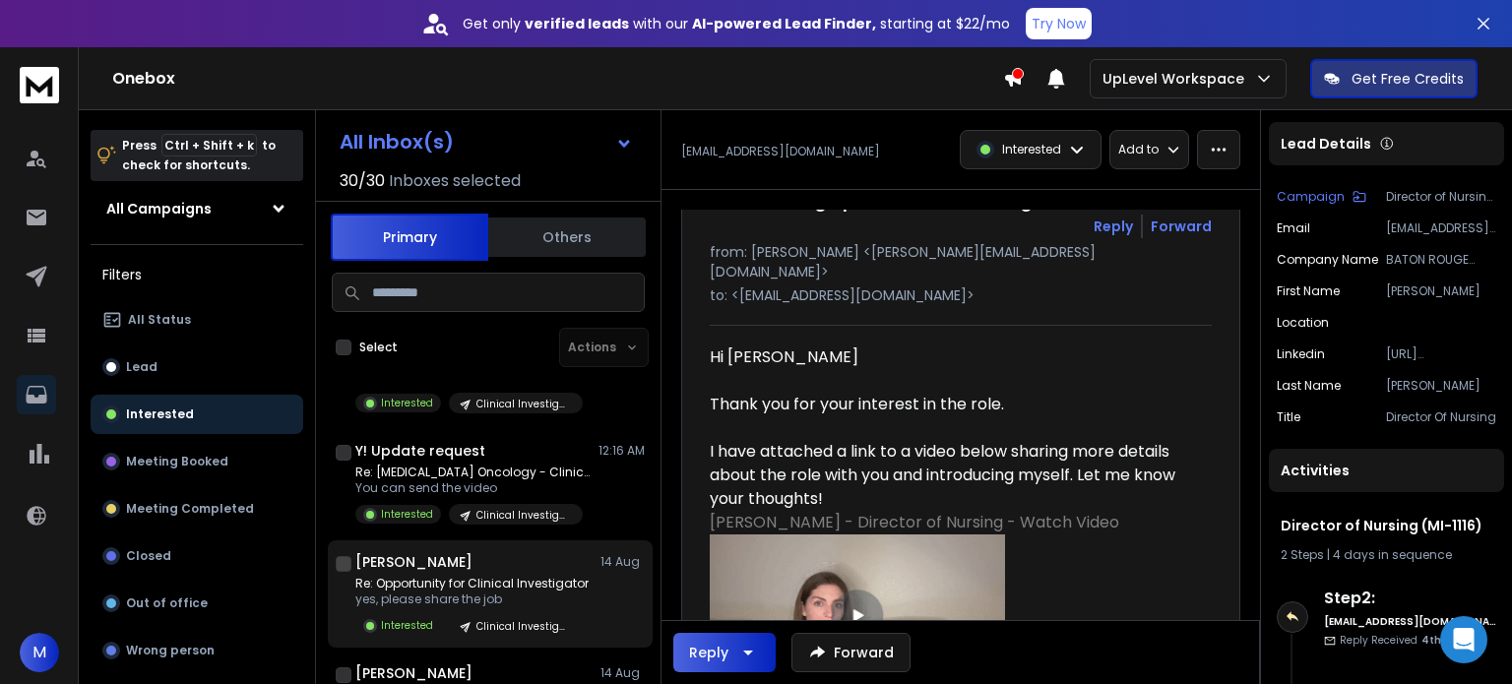
click at [493, 565] on div "[PERSON_NAME] [DATE]" at bounding box center [499, 562] width 289 height 20
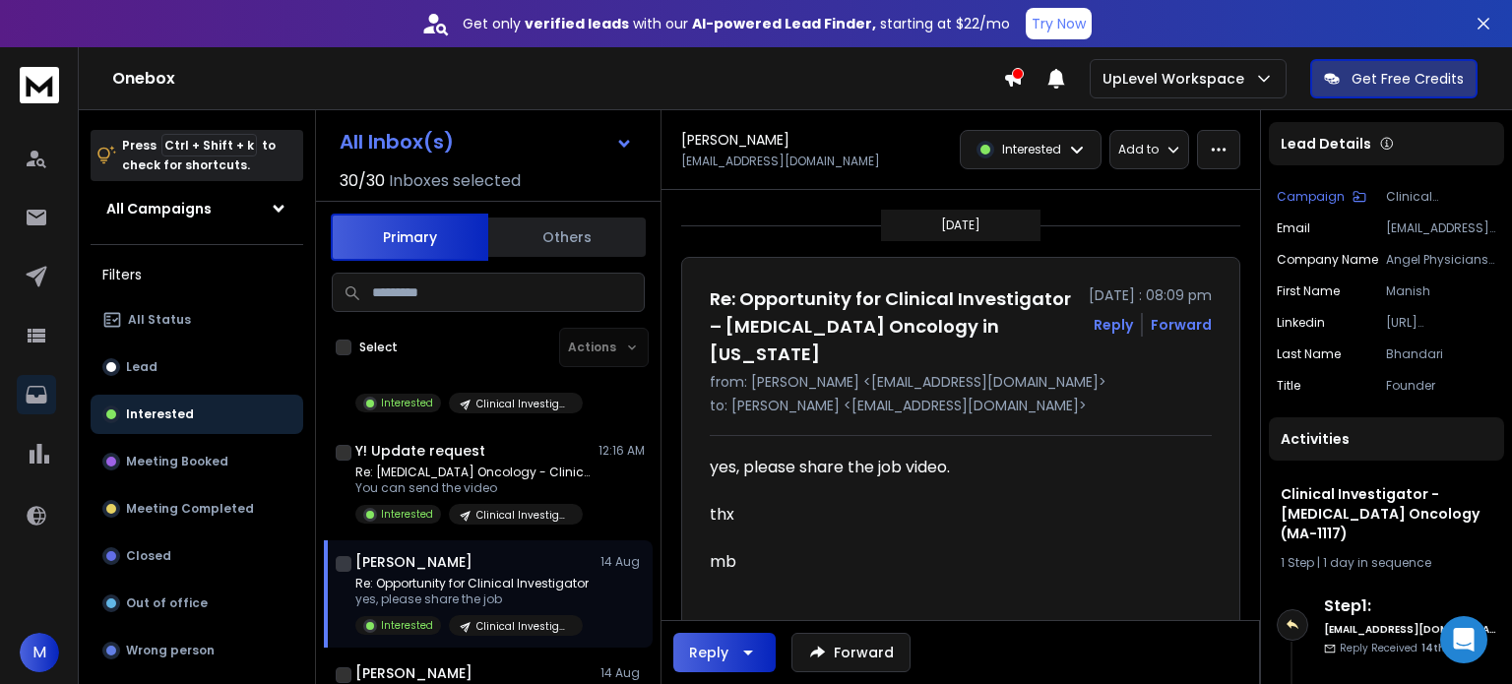
click at [713, 658] on div "Reply" at bounding box center [708, 653] width 39 height 20
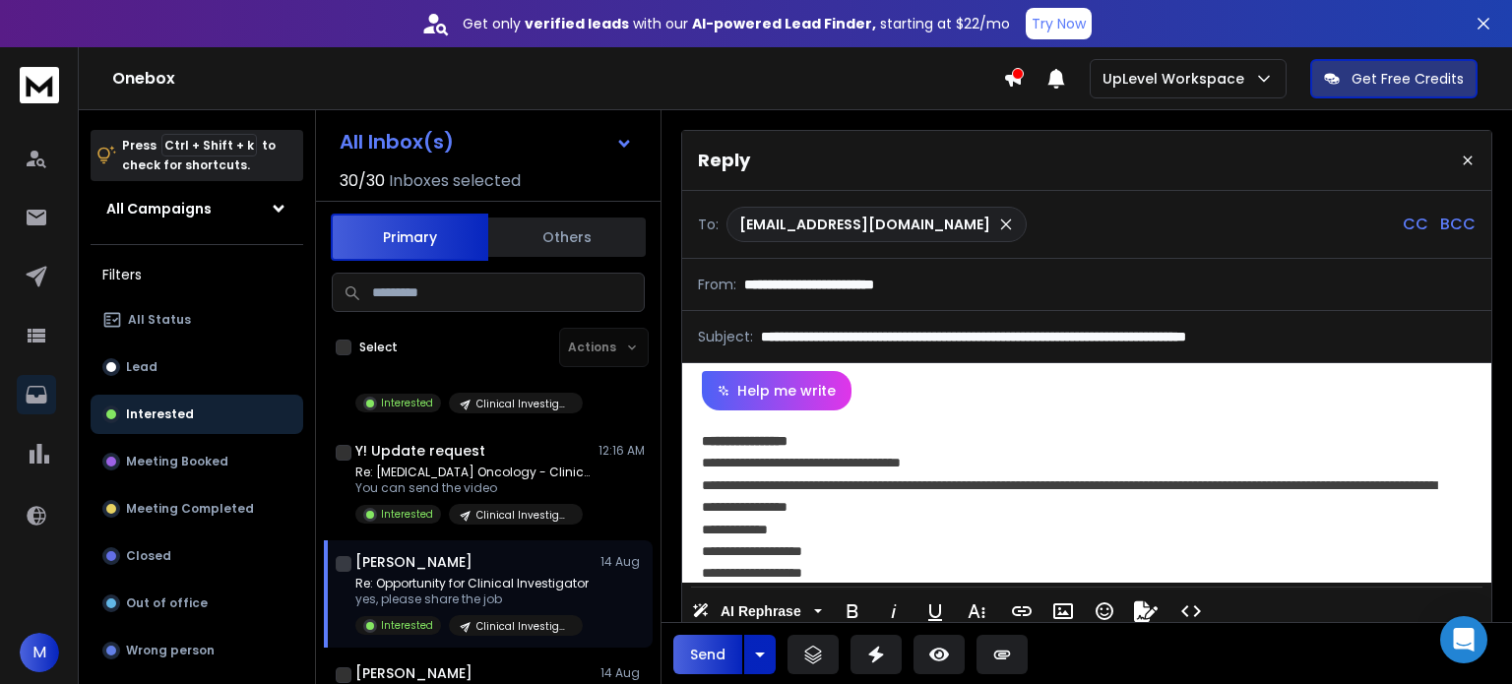
click at [853, 448] on p "**********" at bounding box center [1087, 441] width 770 height 22
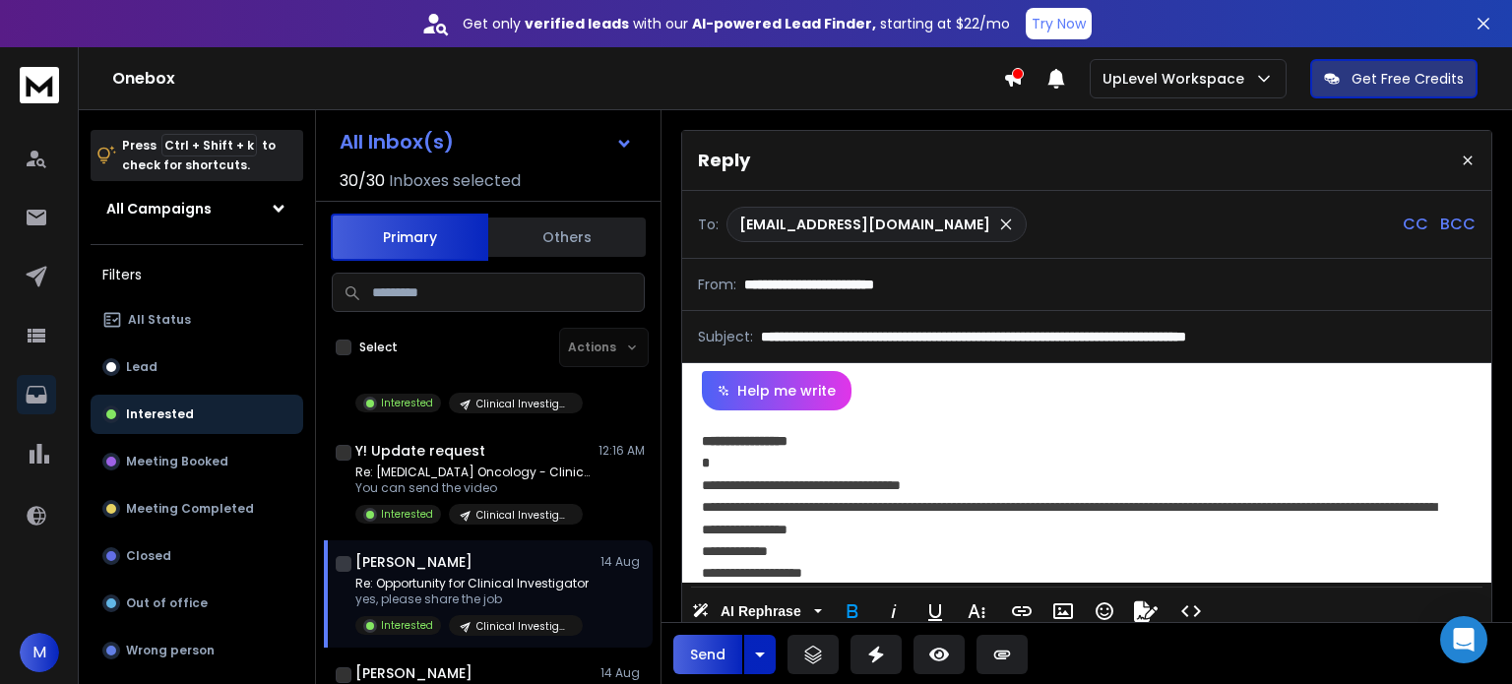
click at [961, 491] on p "**********" at bounding box center [1077, 485] width 750 height 22
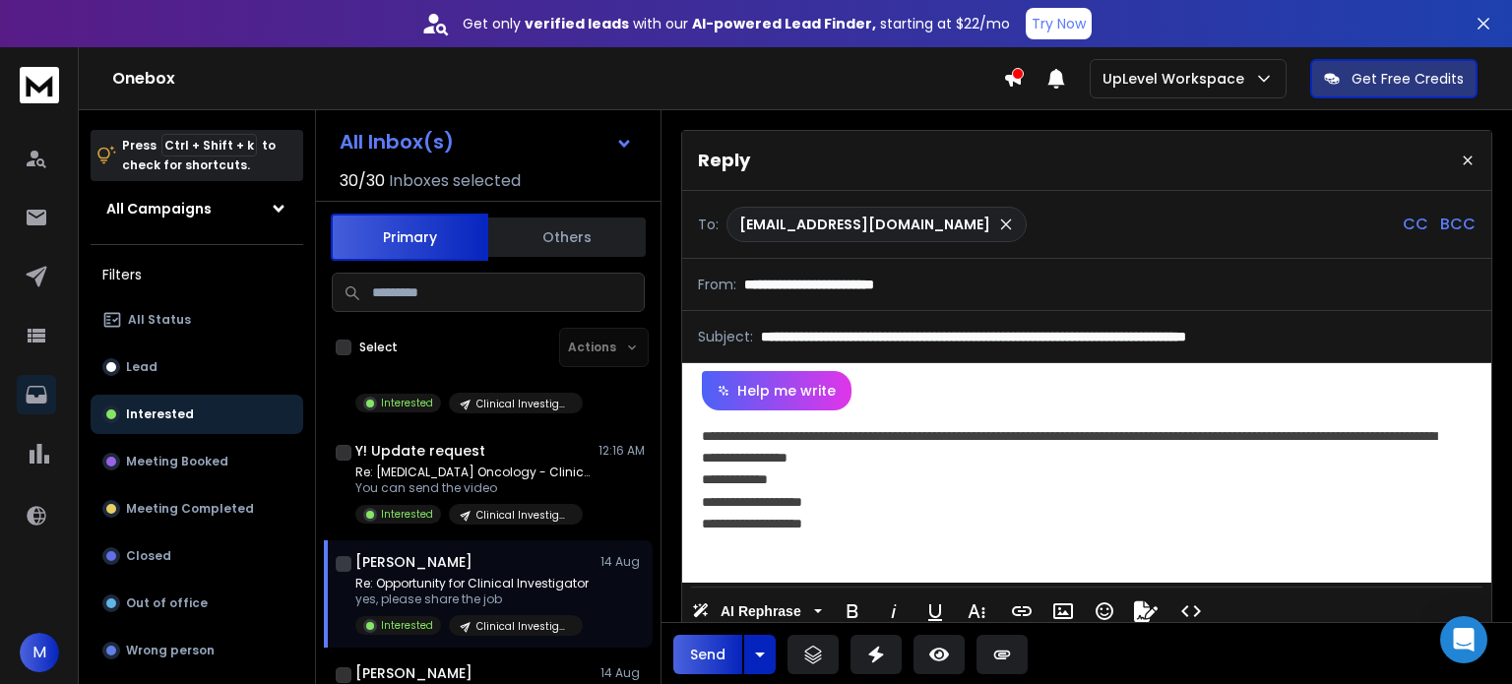
scroll to position [98, 0]
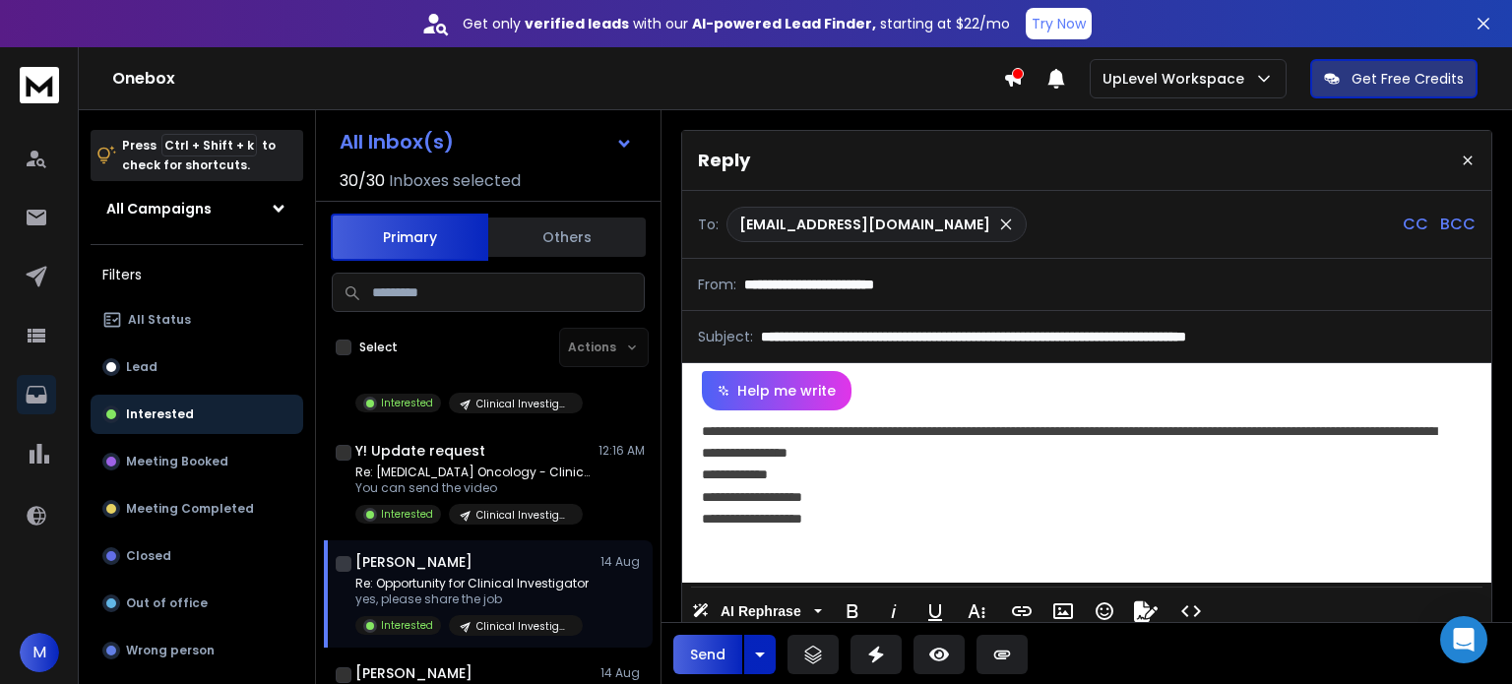
click at [1021, 455] on p "**********" at bounding box center [1077, 442] width 750 height 44
click at [851, 517] on p "**********" at bounding box center [1077, 519] width 750 height 66
click at [704, 464] on p "**********" at bounding box center [1077, 442] width 750 height 44
click at [992, 459] on p "**********" at bounding box center [1077, 442] width 750 height 44
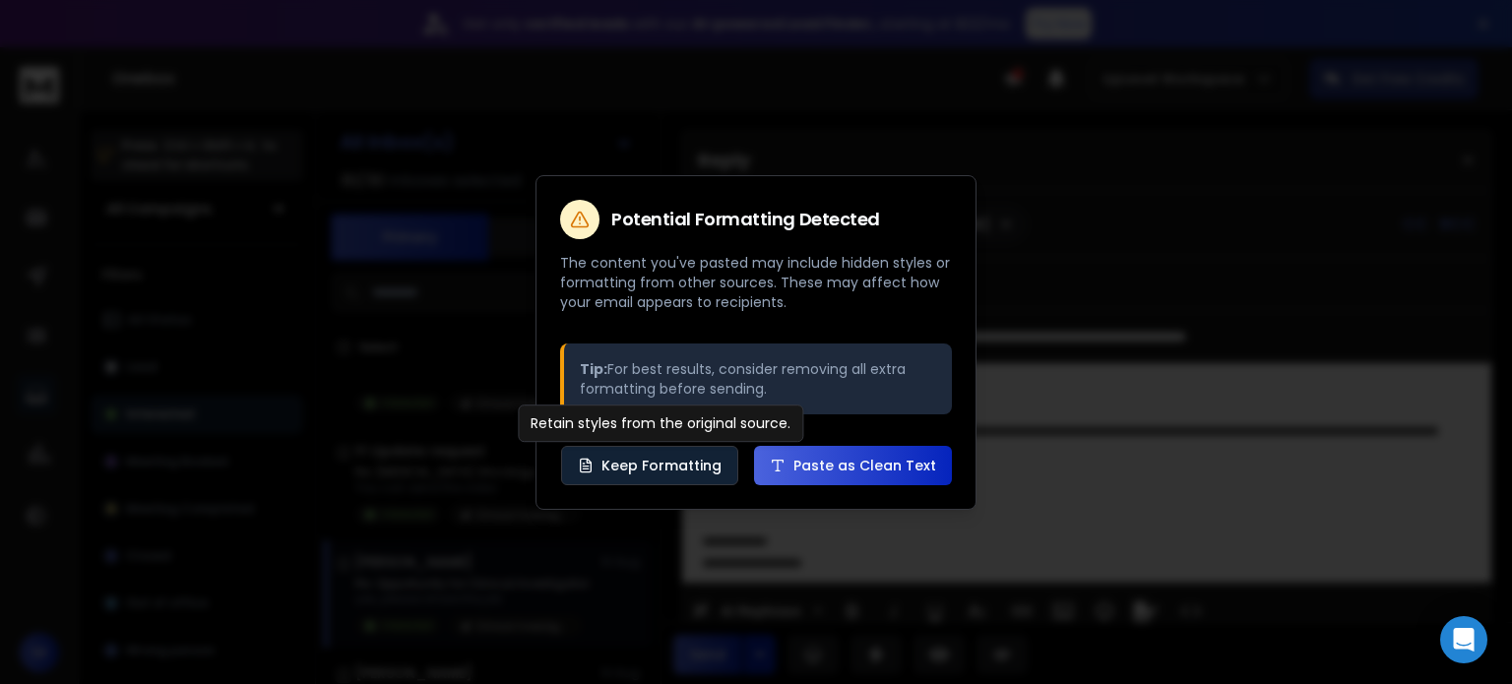
click at [620, 468] on button "Keep Formatting" at bounding box center [649, 465] width 177 height 39
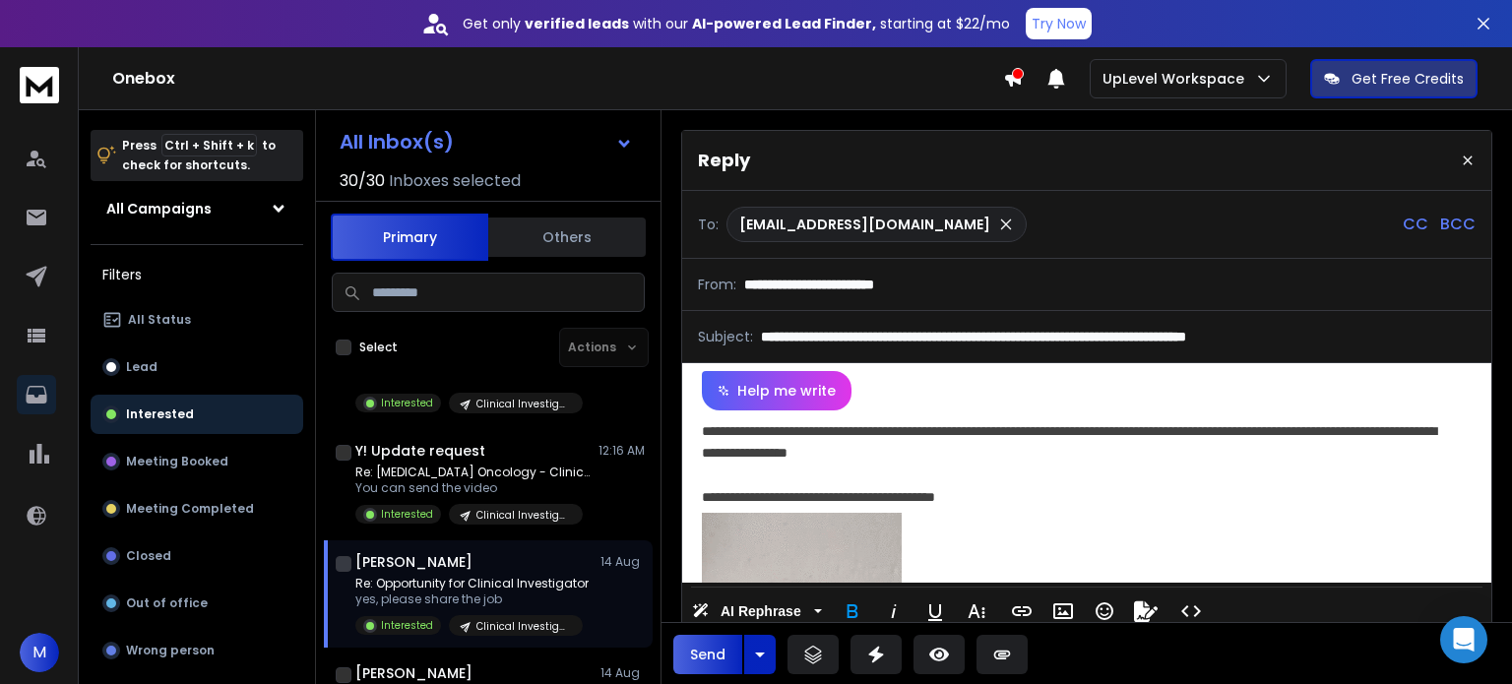
click at [705, 646] on button "Send" at bounding box center [707, 654] width 69 height 39
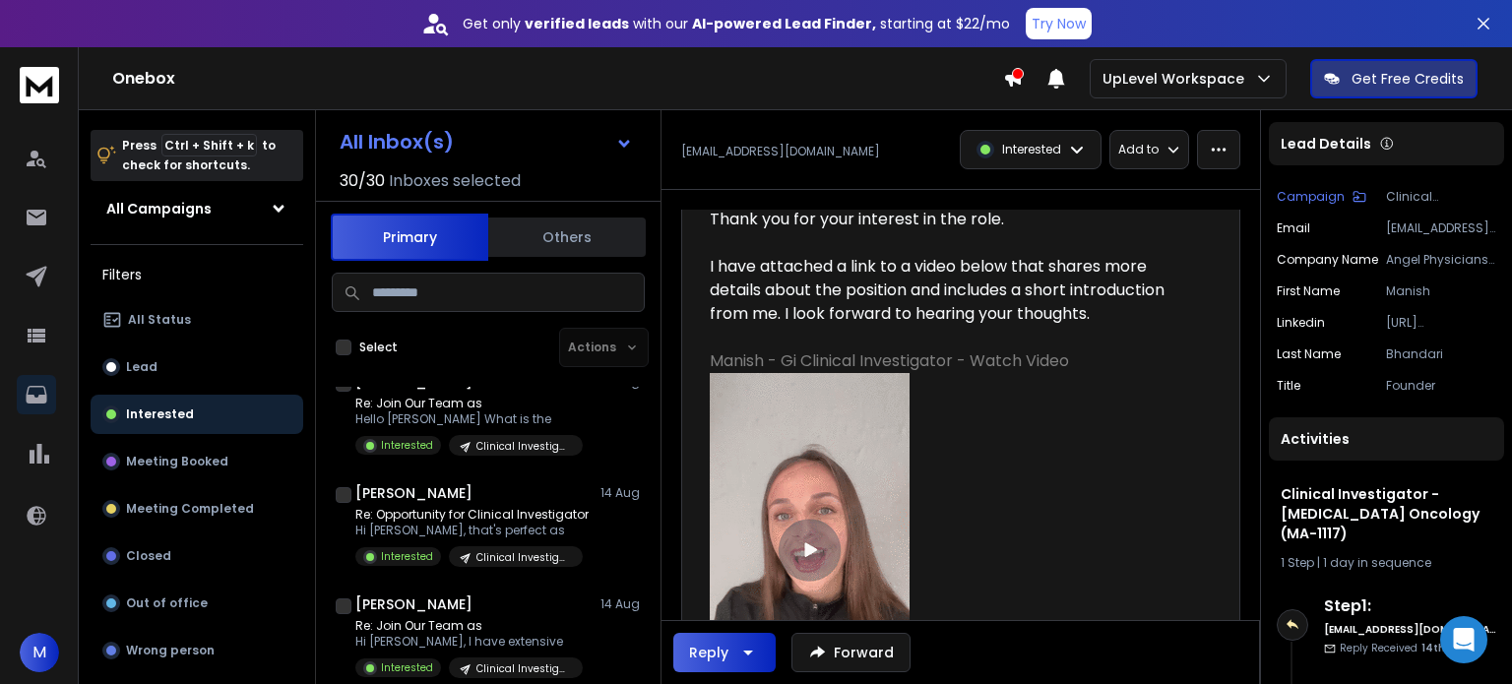
scroll to position [579, 0]
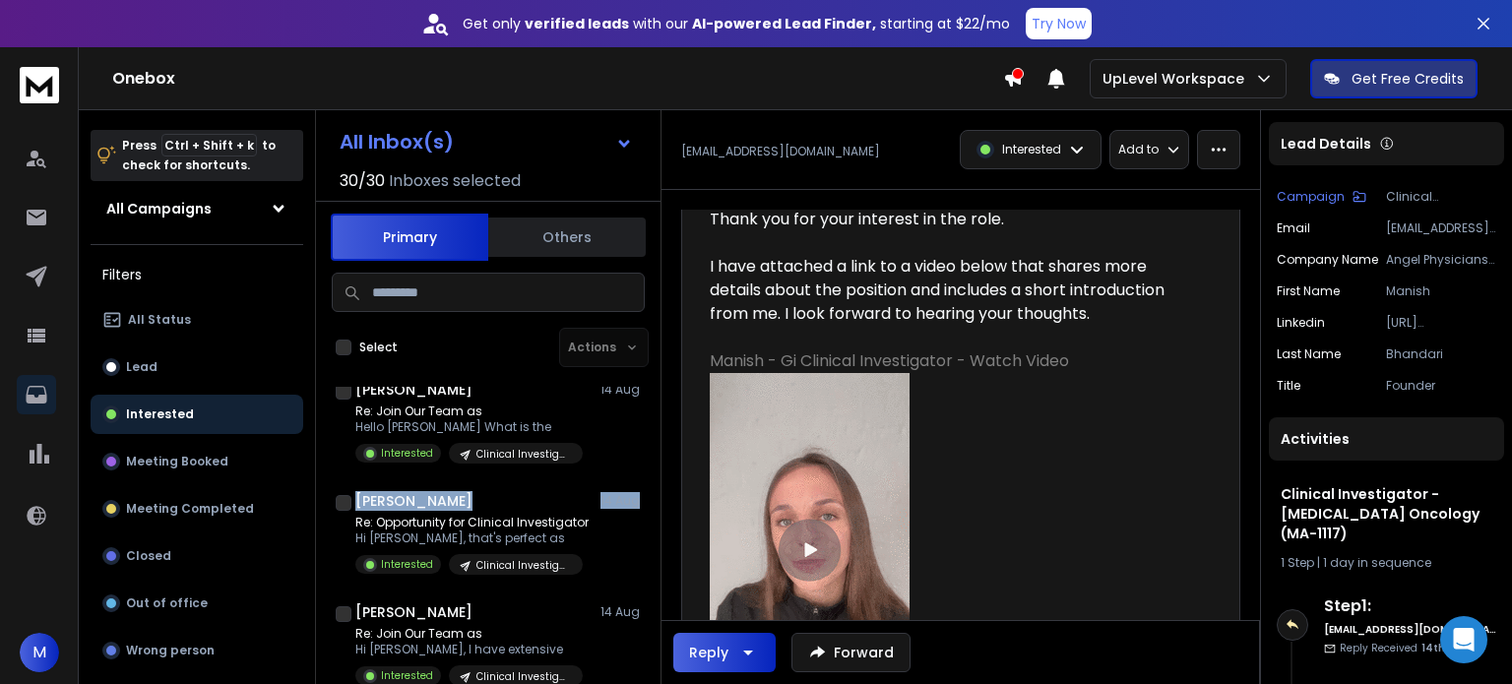
drag, startPoint x: 654, startPoint y: 468, endPoint x: 656, endPoint y: 479, distance: 12.2
click at [656, 479] on div "[PERSON_NAME] 03:42 PM Re: A Fantastic Opportunity: Clinical Great! I’m cc’ing …" at bounding box center [488, 640] width 344 height 506
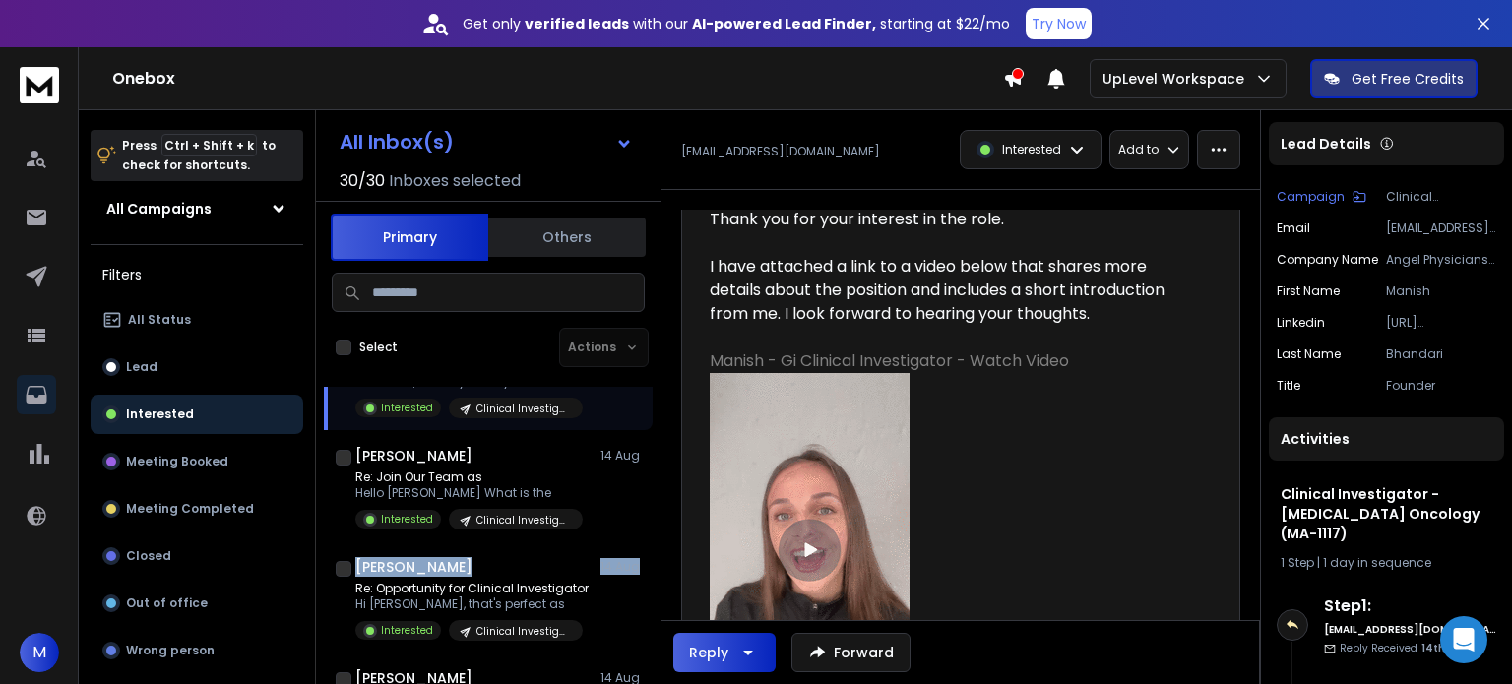
scroll to position [485, 0]
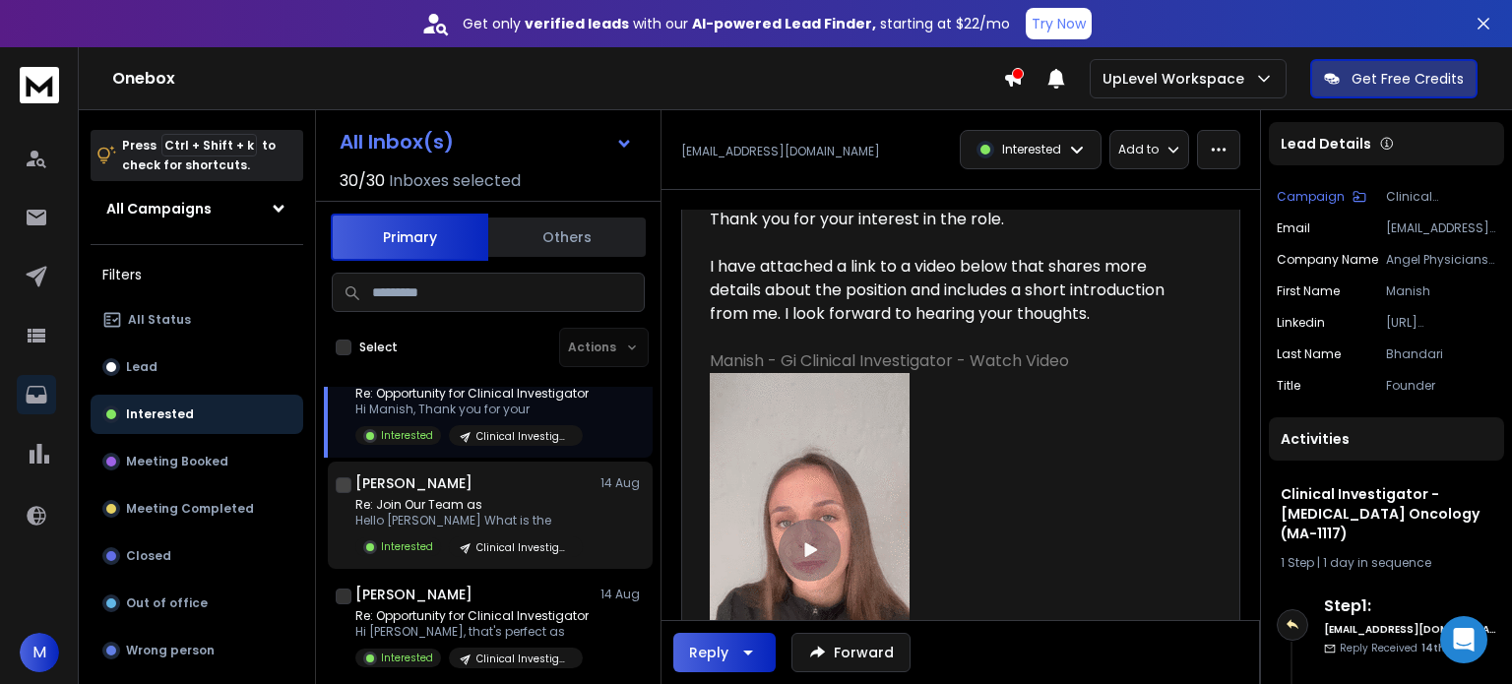
click at [492, 497] on p "Re: Join Our Team as" at bounding box center [468, 505] width 227 height 16
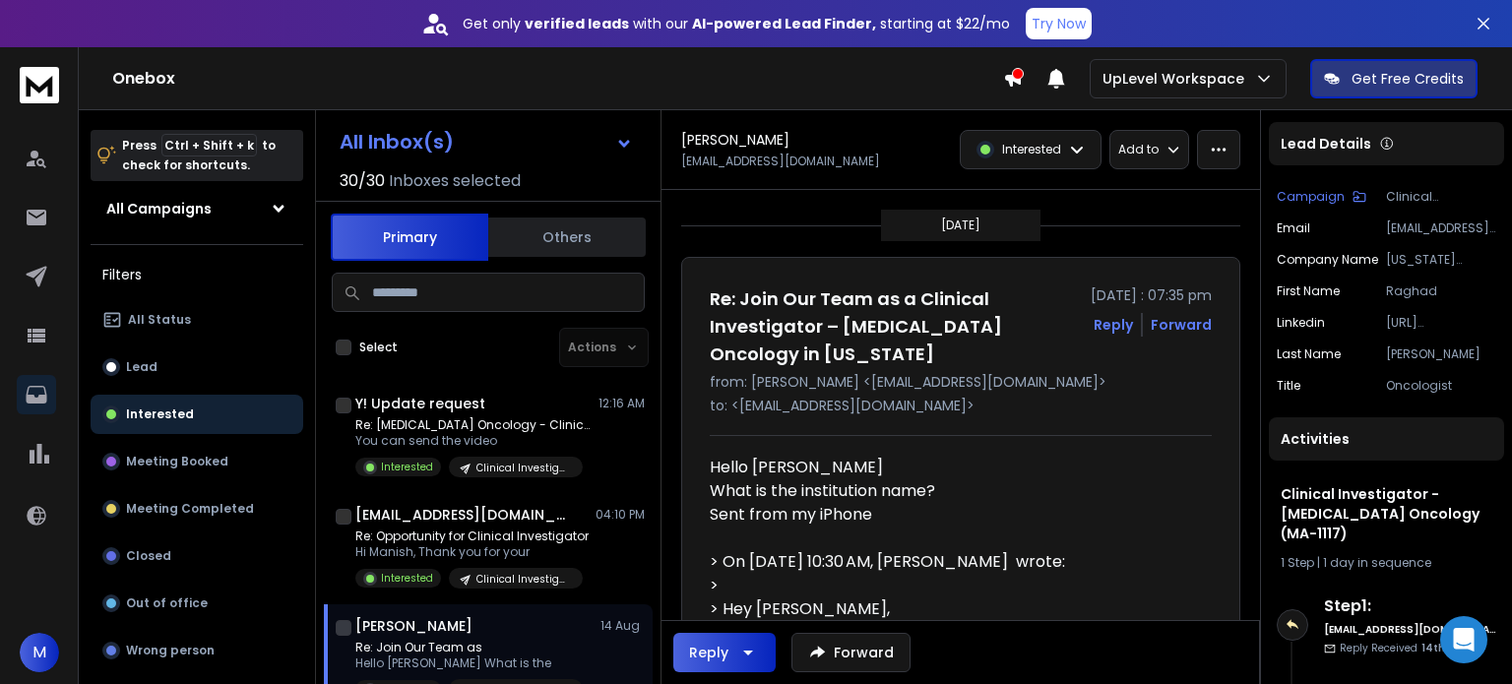
scroll to position [323, 0]
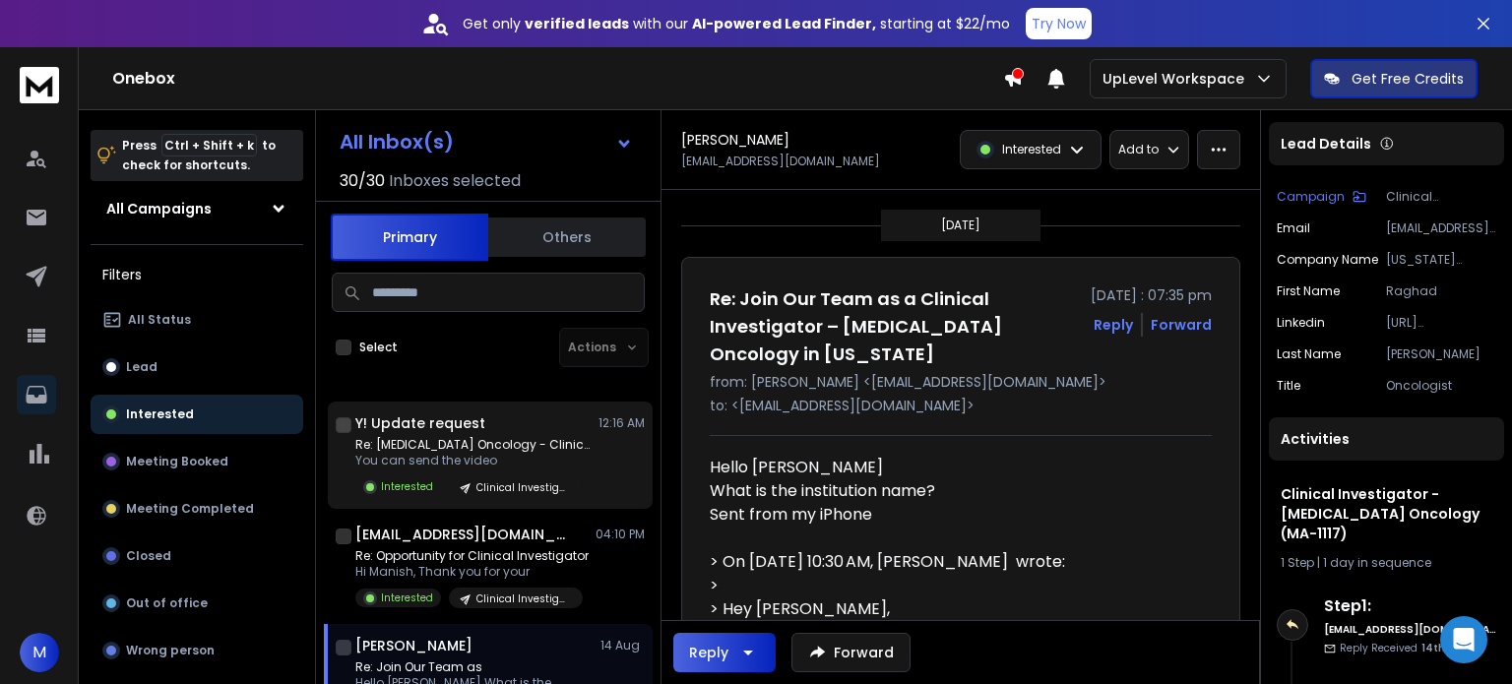
click at [508, 440] on p "Re: [MEDICAL_DATA] Oncology - Clinical" at bounding box center [473, 445] width 236 height 16
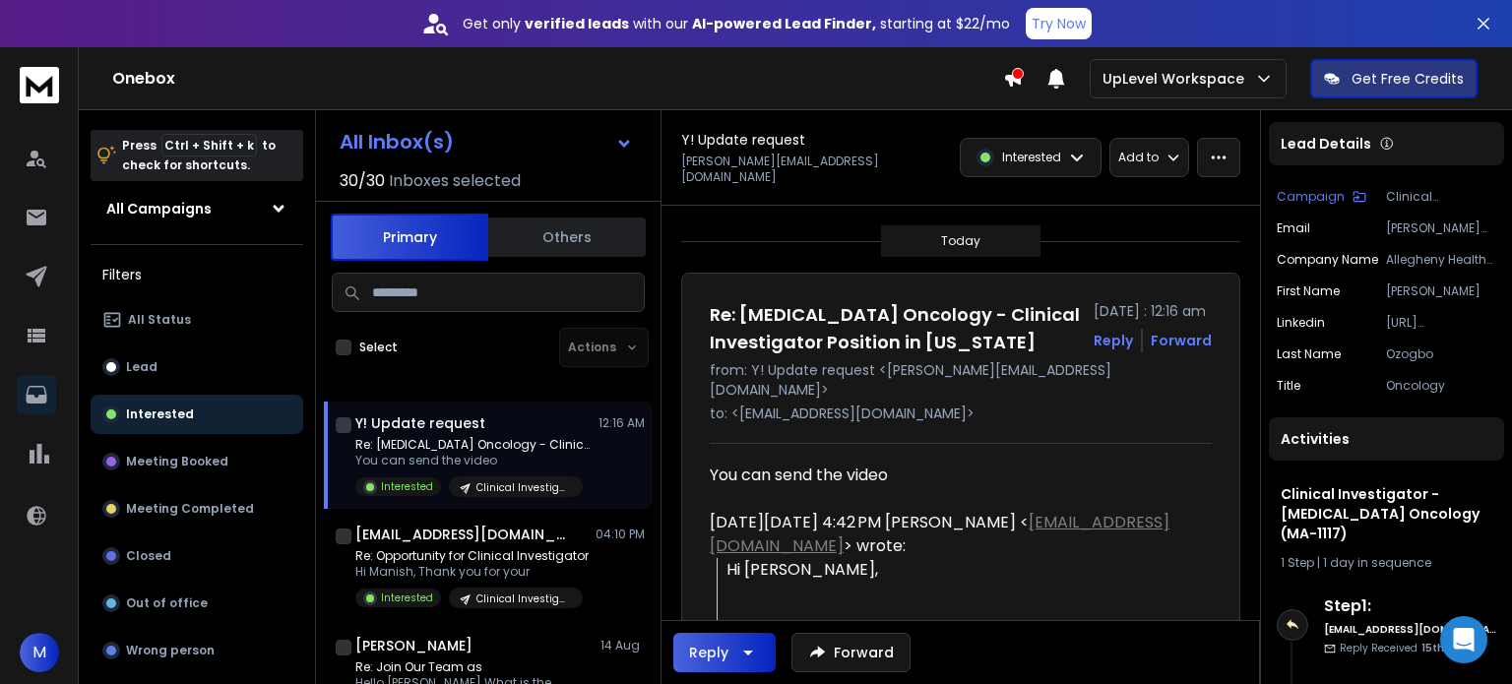
click at [723, 649] on div "Reply" at bounding box center [708, 653] width 39 height 20
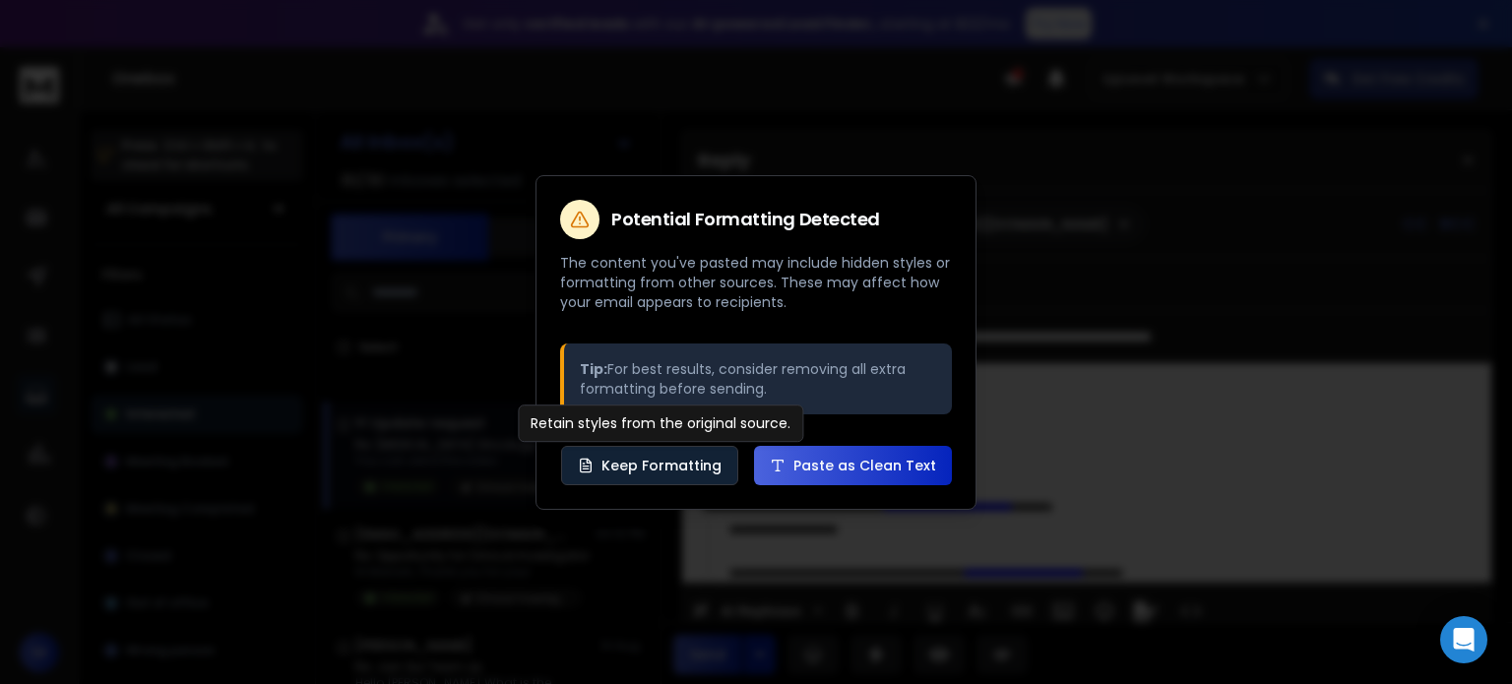
click at [691, 474] on button "Keep Formatting" at bounding box center [649, 465] width 177 height 39
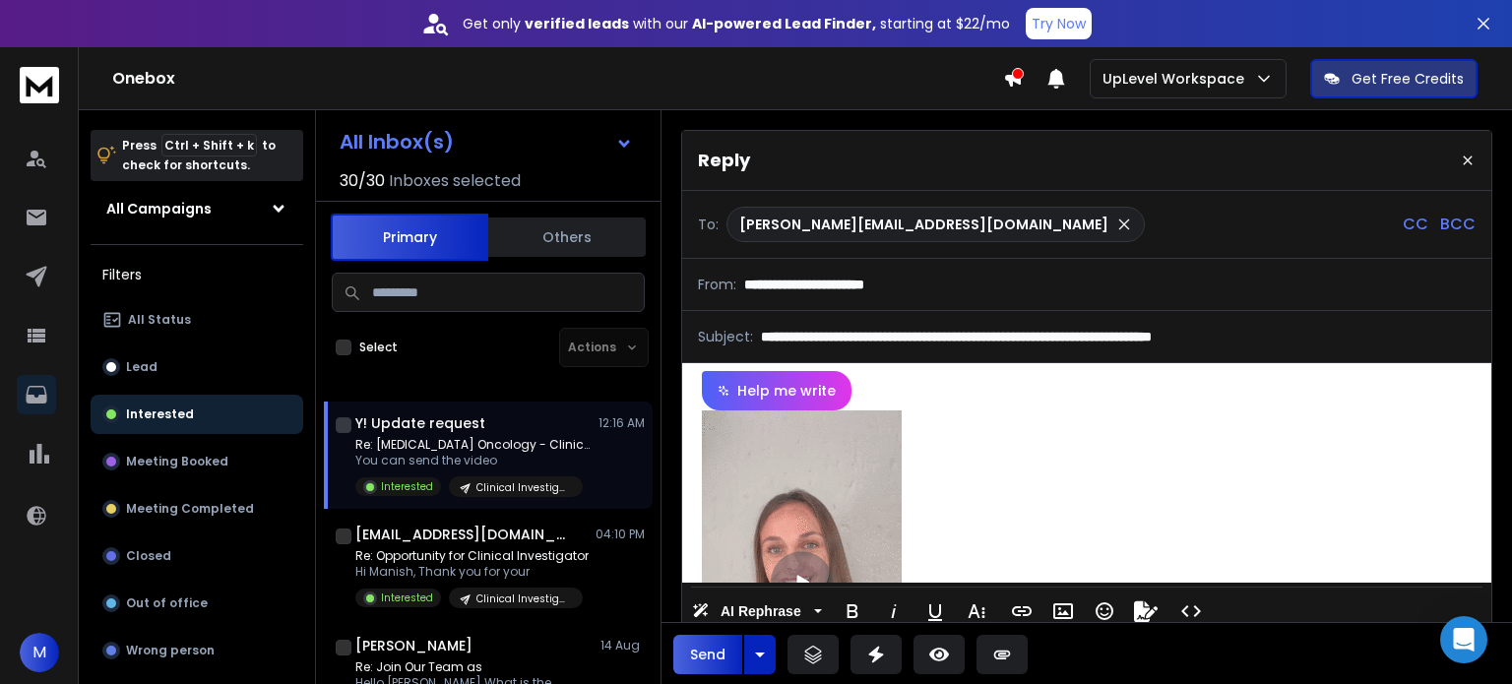
scroll to position [0, 0]
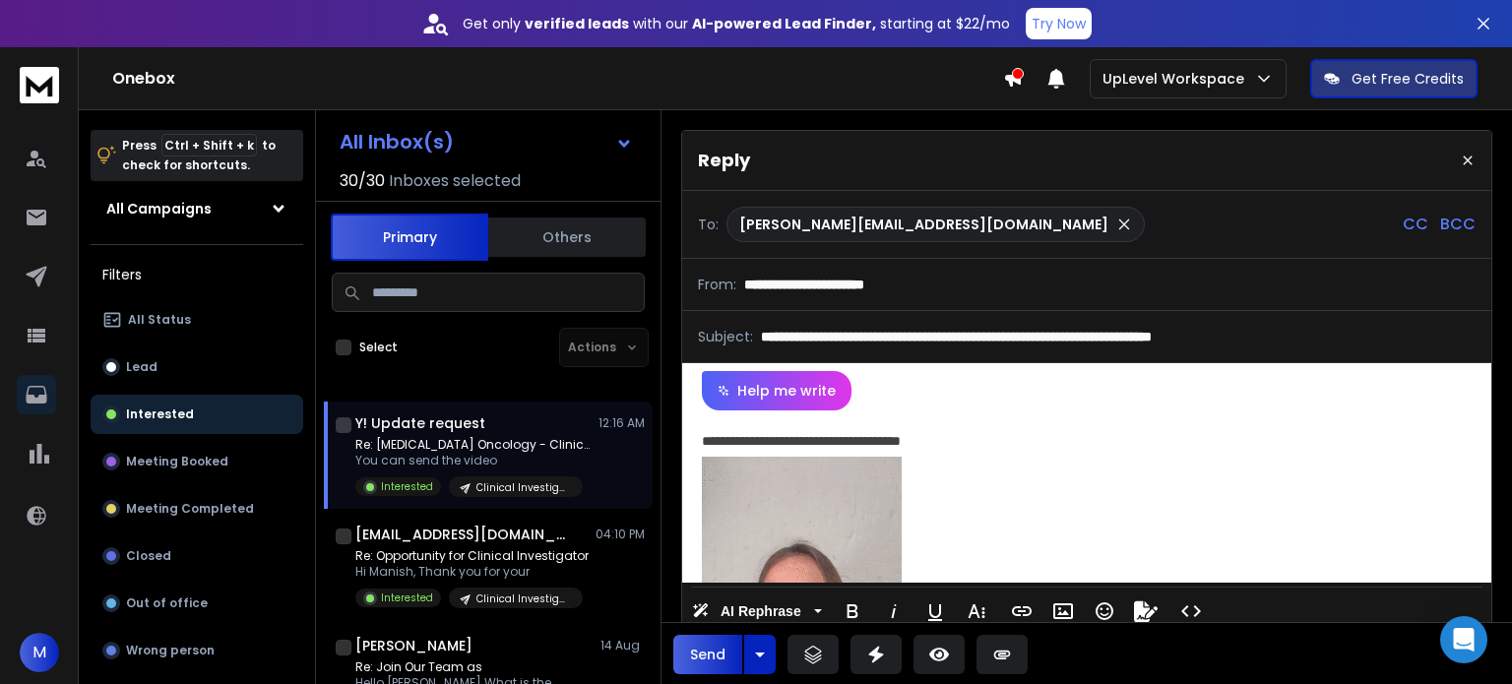
click at [921, 408] on div "Help me write" at bounding box center [1086, 388] width 809 height 51
click at [703, 448] on p "**********" at bounding box center [1077, 441] width 750 height 22
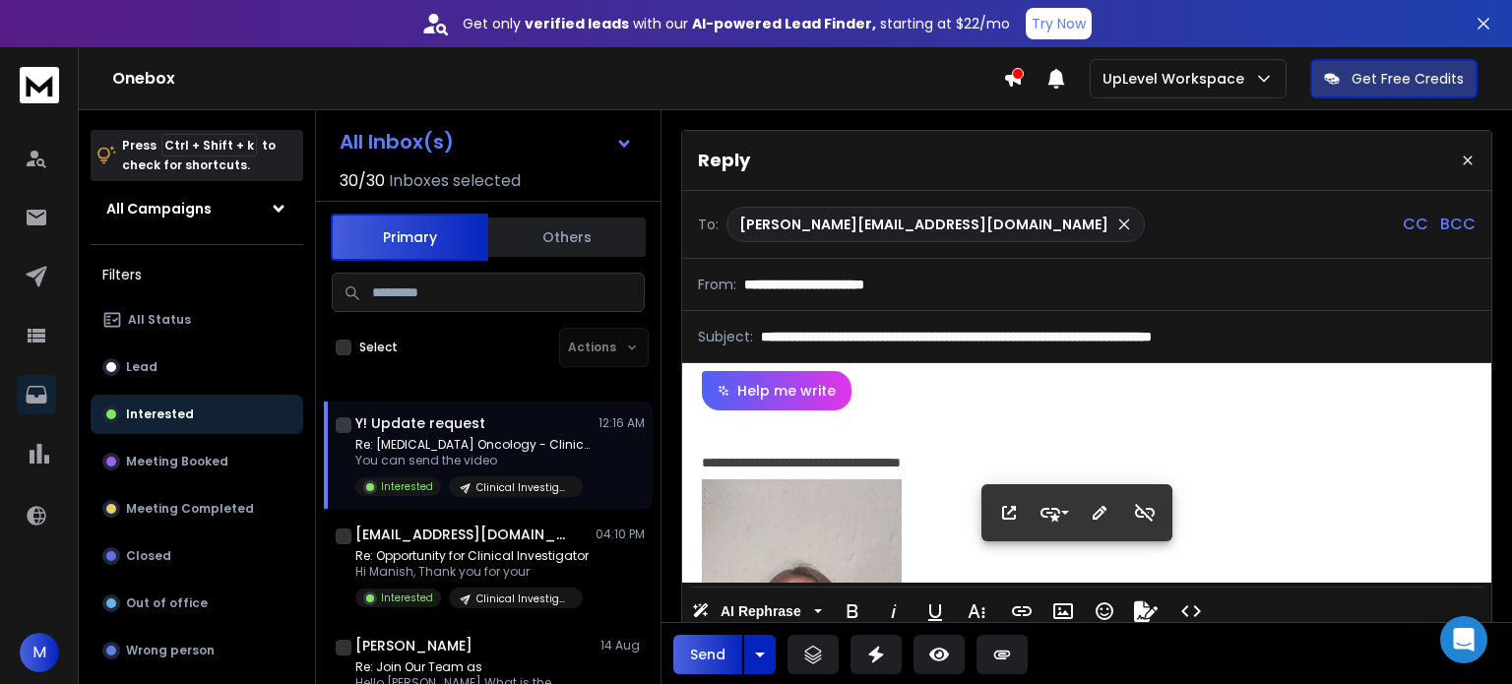
click at [720, 433] on div at bounding box center [1084, 441] width 765 height 22
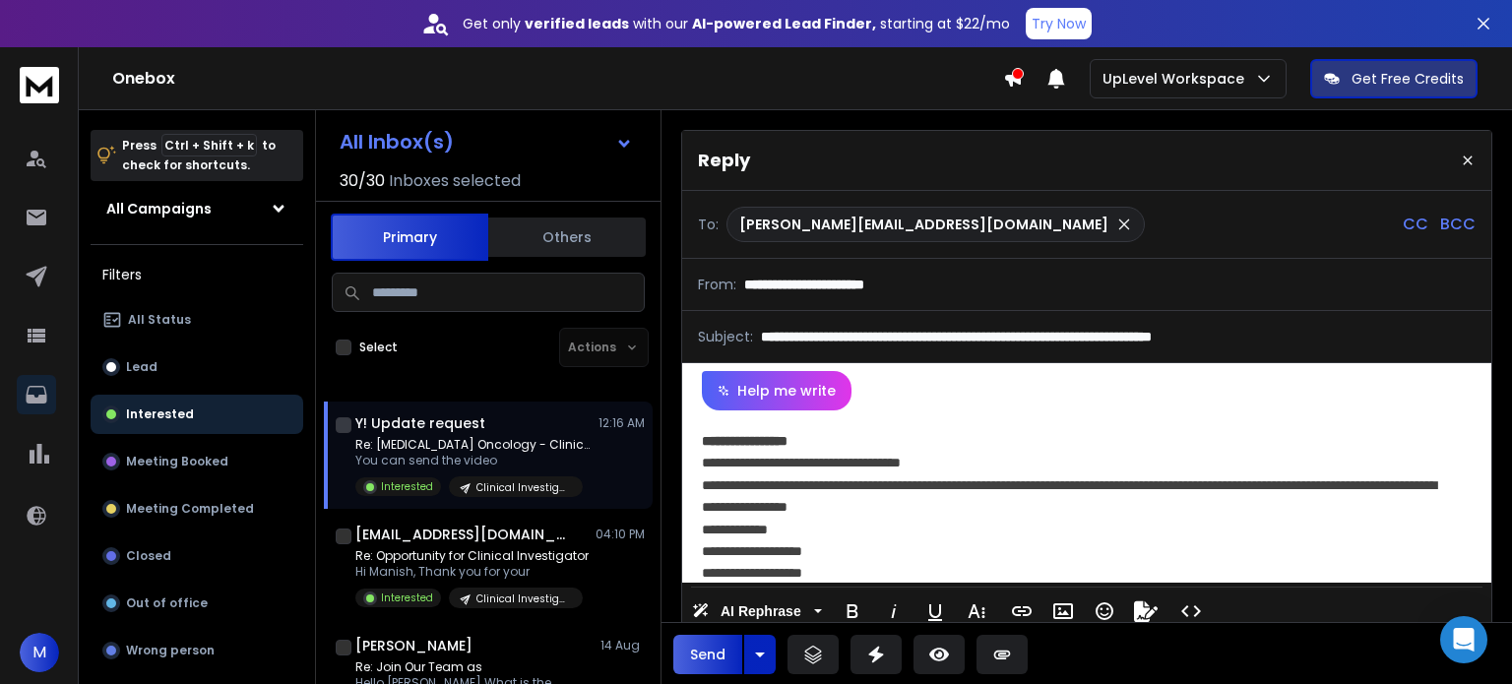
click at [878, 436] on p "**********" at bounding box center [1084, 441] width 765 height 22
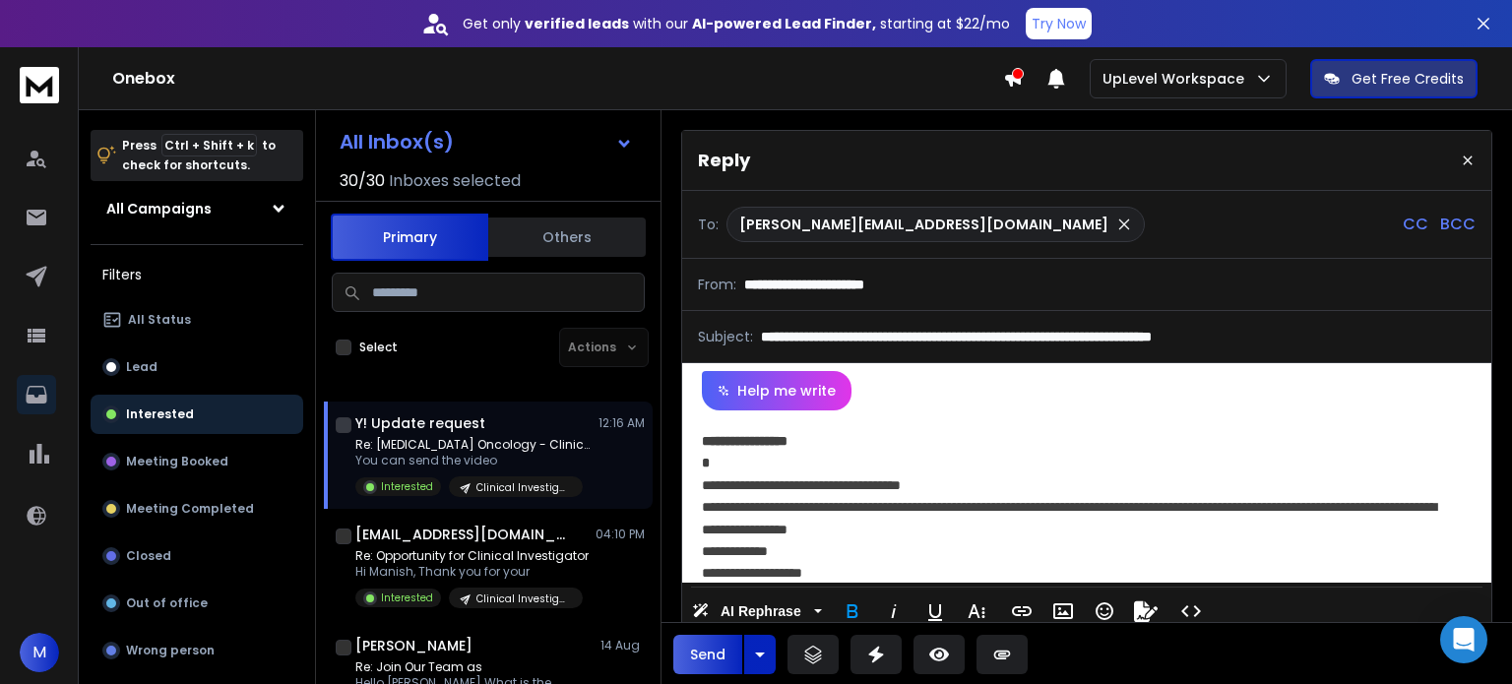
click at [942, 485] on p "**********" at bounding box center [1077, 485] width 750 height 22
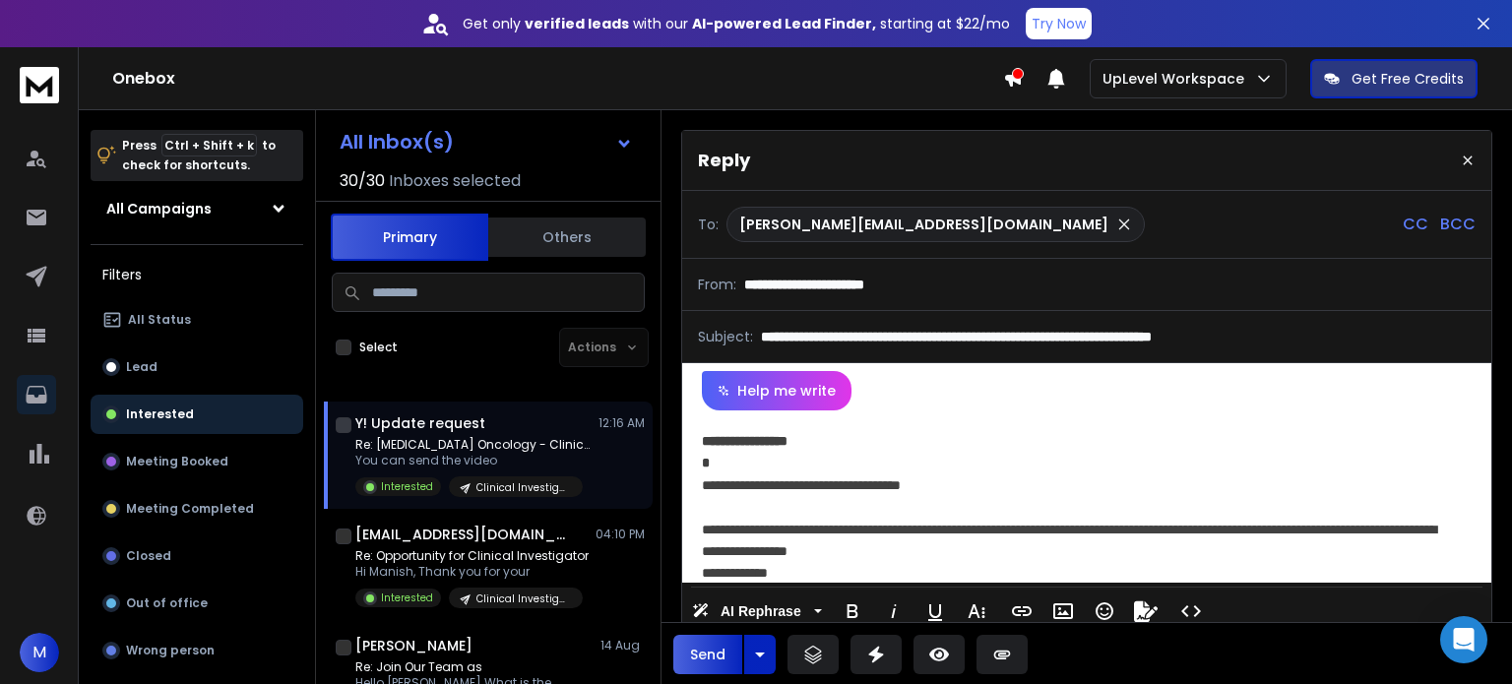
click at [932, 575] on p "**********" at bounding box center [1077, 595] width 750 height 66
click at [1003, 556] on p "**********" at bounding box center [1077, 541] width 750 height 44
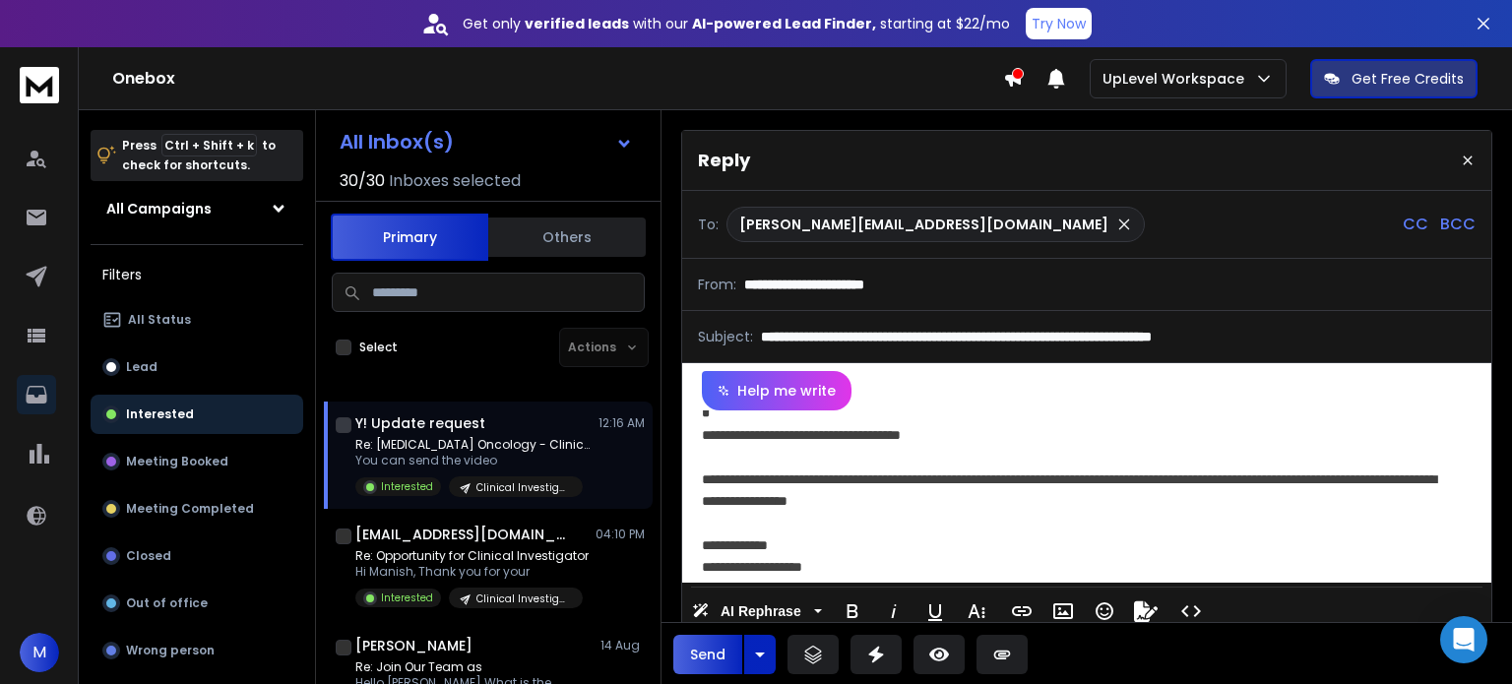
scroll to position [98, 0]
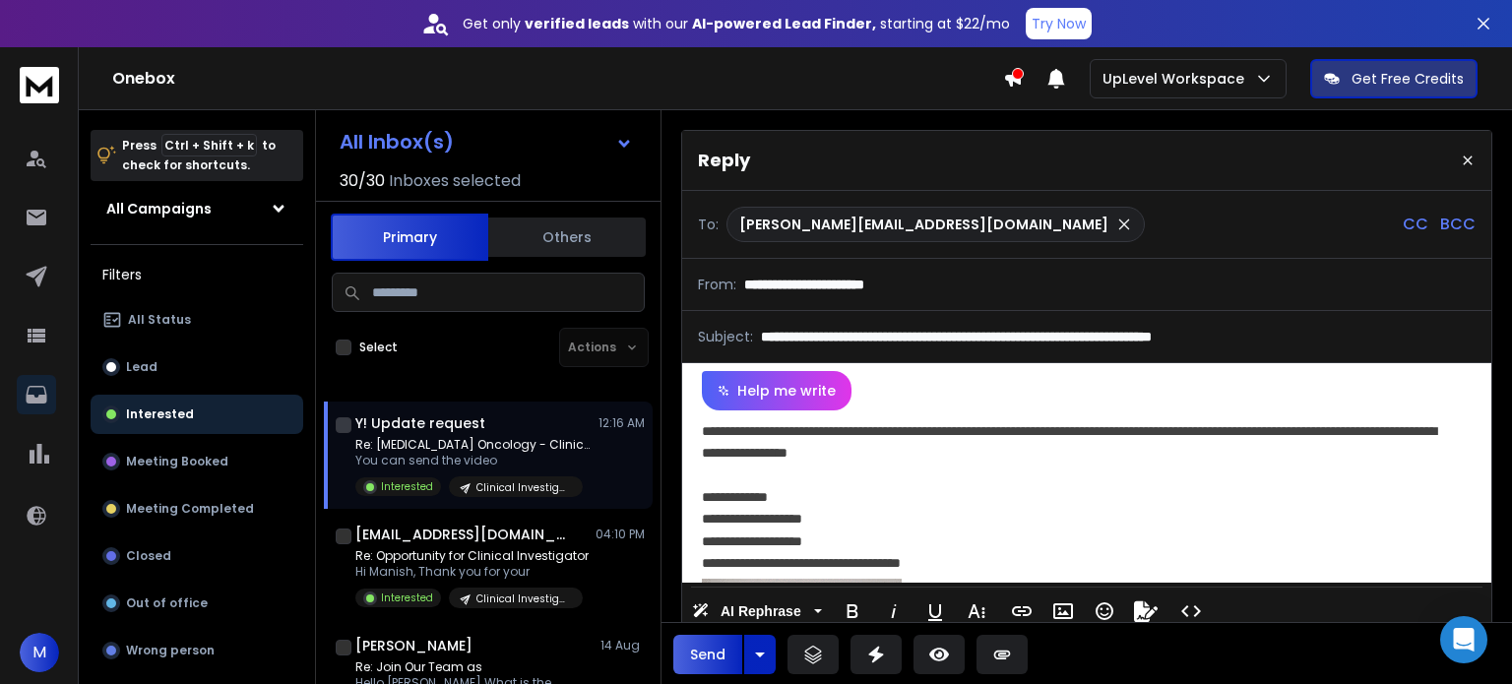
click at [841, 524] on p "**********" at bounding box center [1077, 519] width 750 height 66
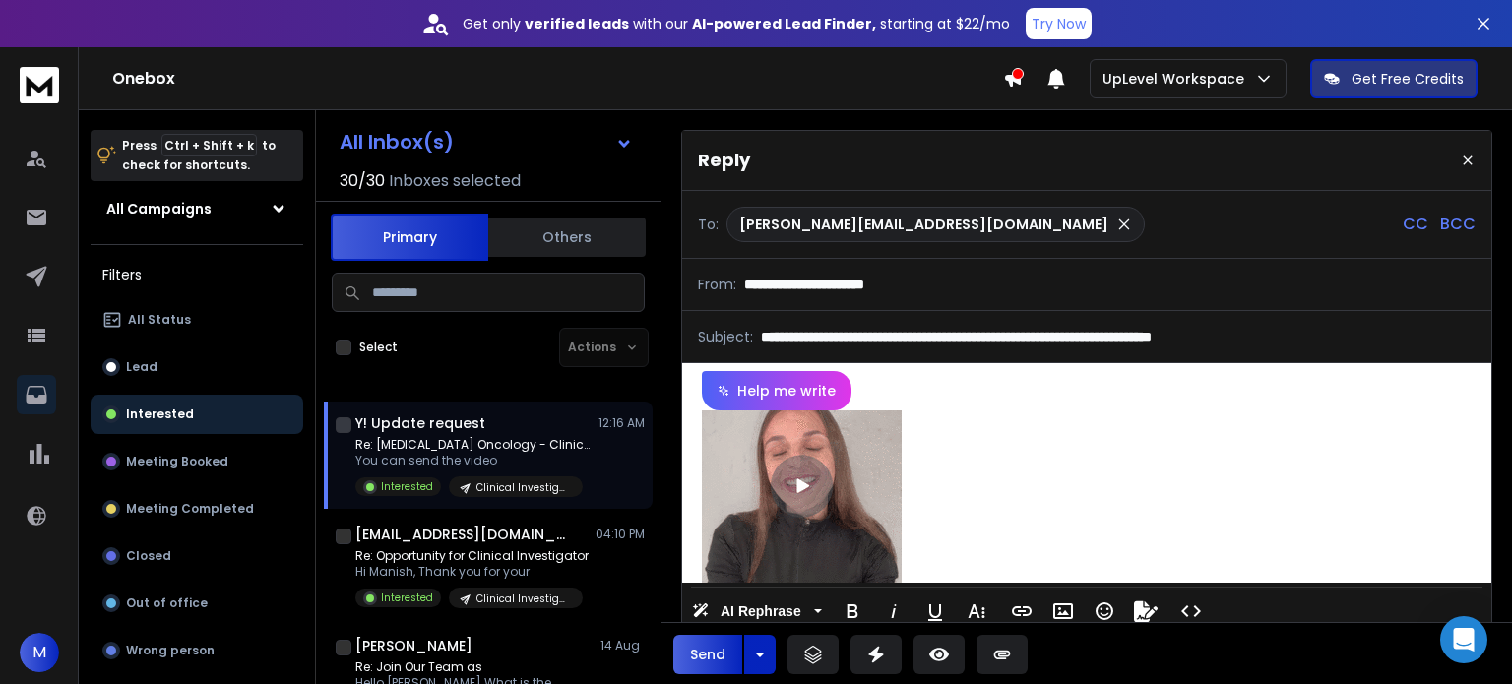
scroll to position [394, 0]
click at [813, 487] on img at bounding box center [802, 483] width 200 height 354
click at [717, 653] on button "Send" at bounding box center [707, 654] width 69 height 39
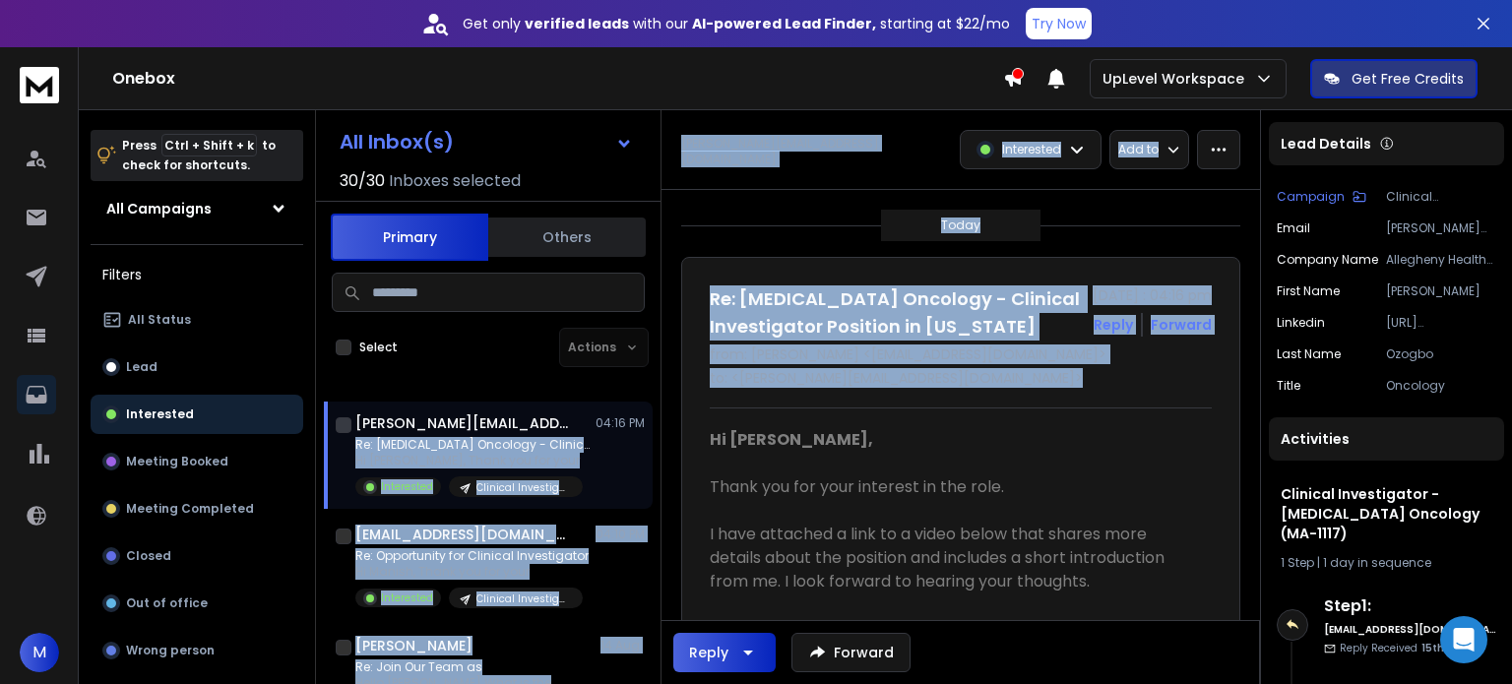
click at [660, 429] on div "All Inbox(s) 30 / 30 Inboxes selected Primary Others Select Actions [PERSON_NAM…" at bounding box center [913, 452] width 1197 height 684
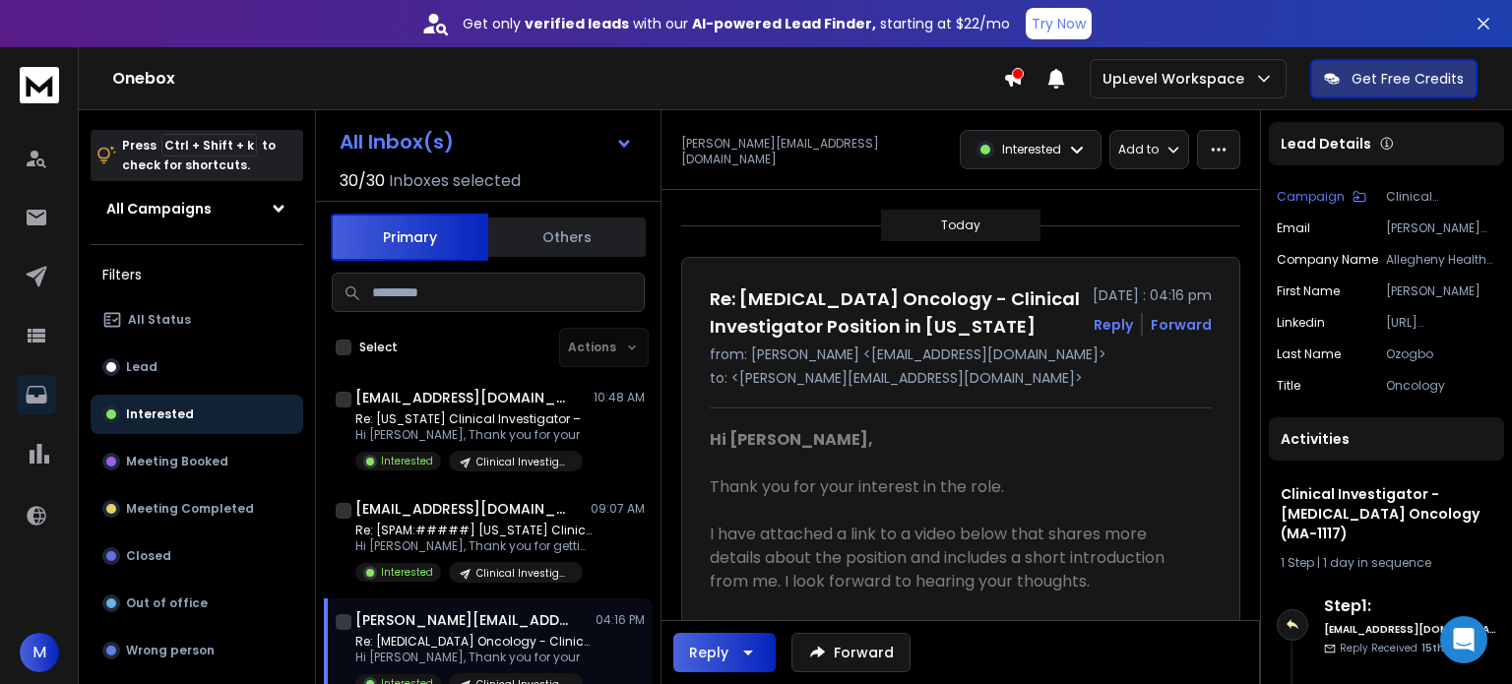
scroll to position [0, 0]
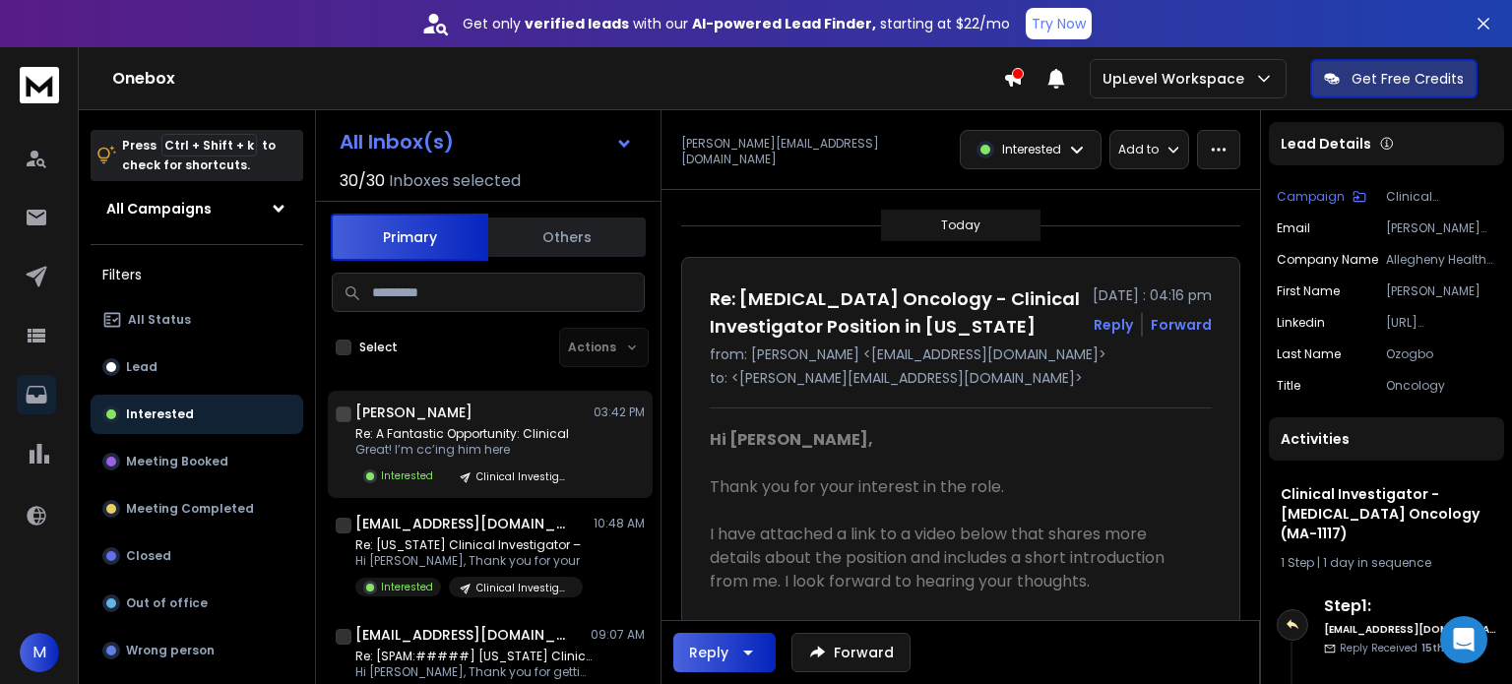
click at [453, 438] on p "Re: A Fantastic Opportunity: Clinical" at bounding box center [468, 434] width 227 height 16
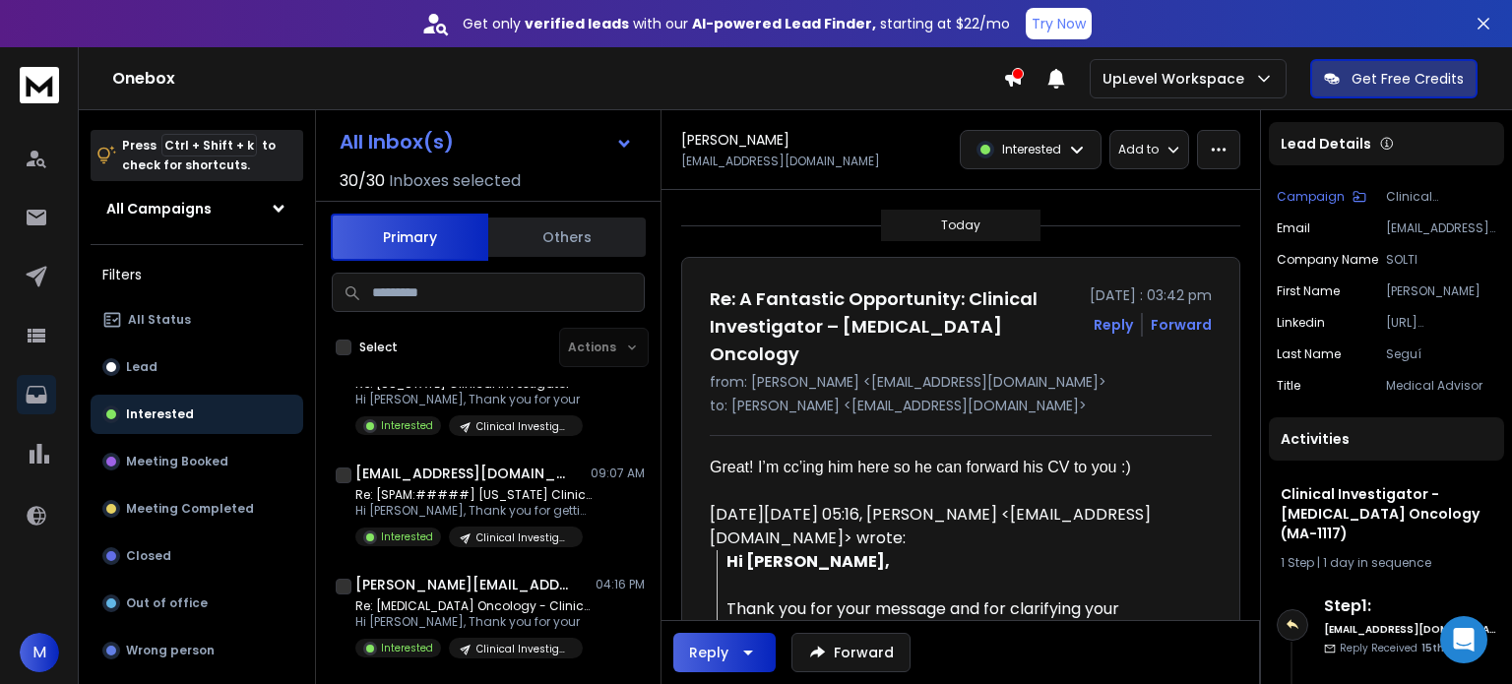
scroll to position [134, 0]
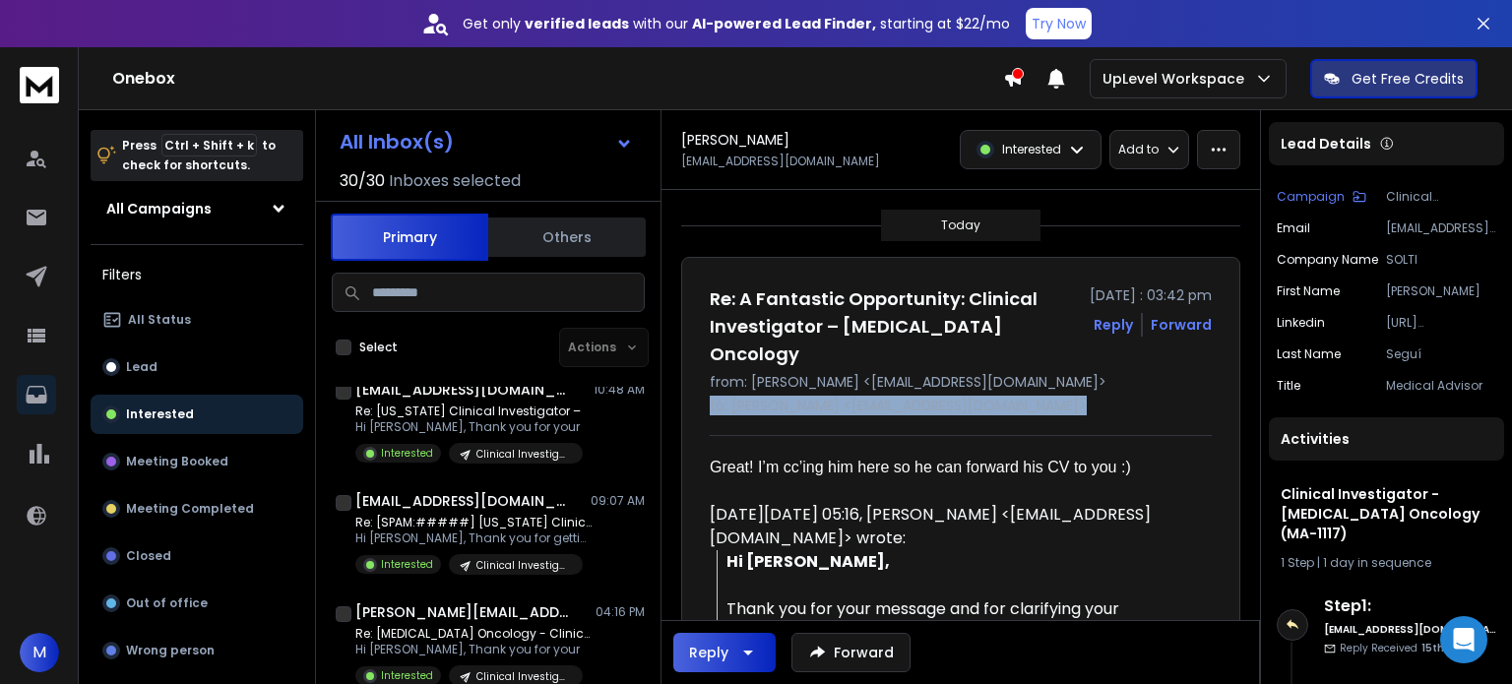
drag, startPoint x: 662, startPoint y: 422, endPoint x: 661, endPoint y: 440, distance: 17.7
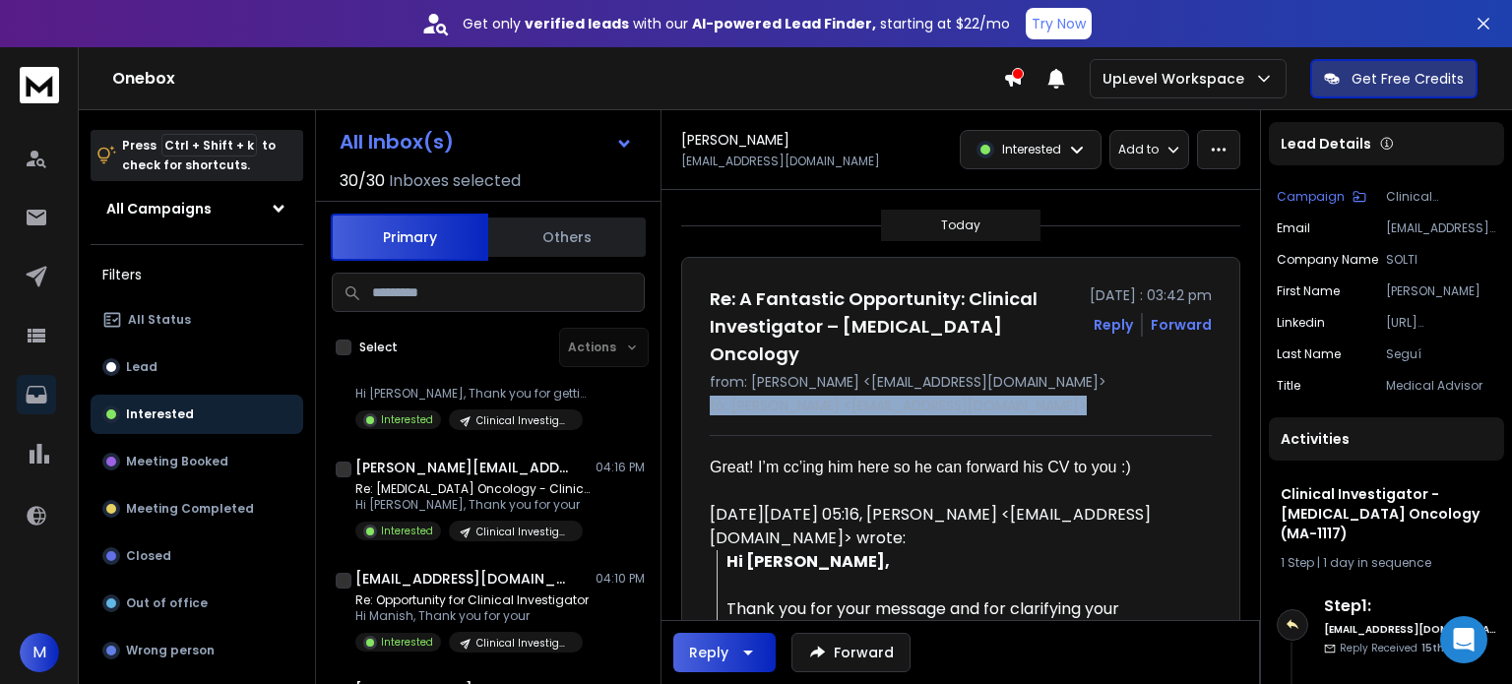
scroll to position [287, 0]
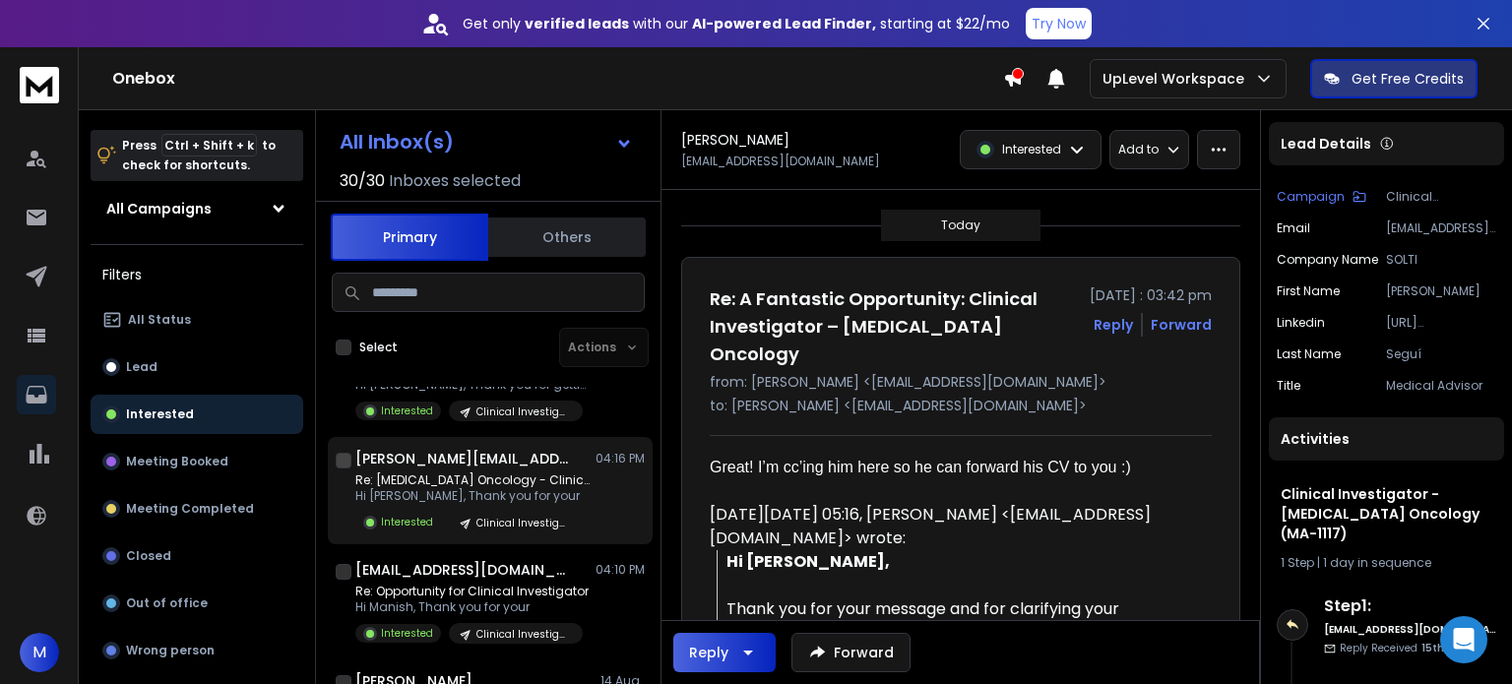
click at [497, 468] on div "[PERSON_NAME][EMAIL_ADDRESS][DOMAIN_NAME] 04:16 PM Re: [MEDICAL_DATA] Oncology …" at bounding box center [499, 491] width 289 height 84
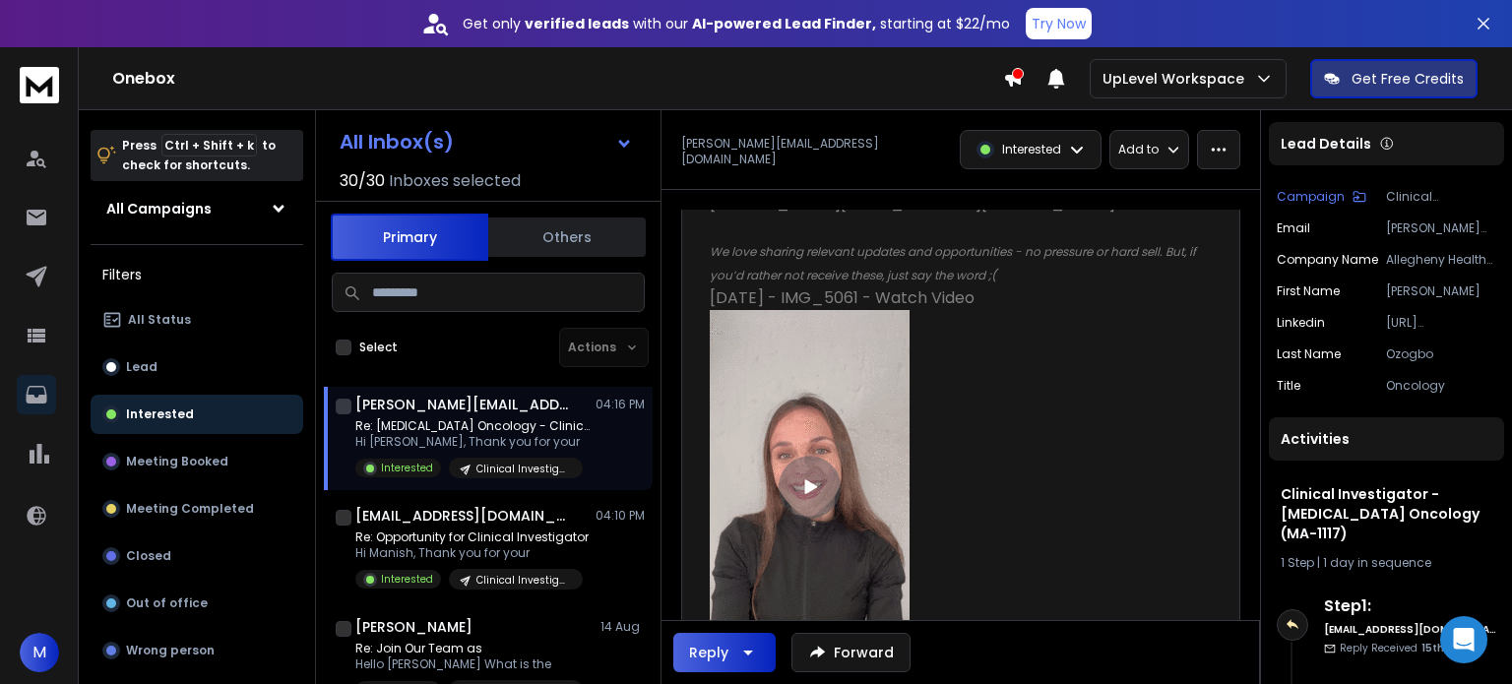
scroll to position [387, 0]
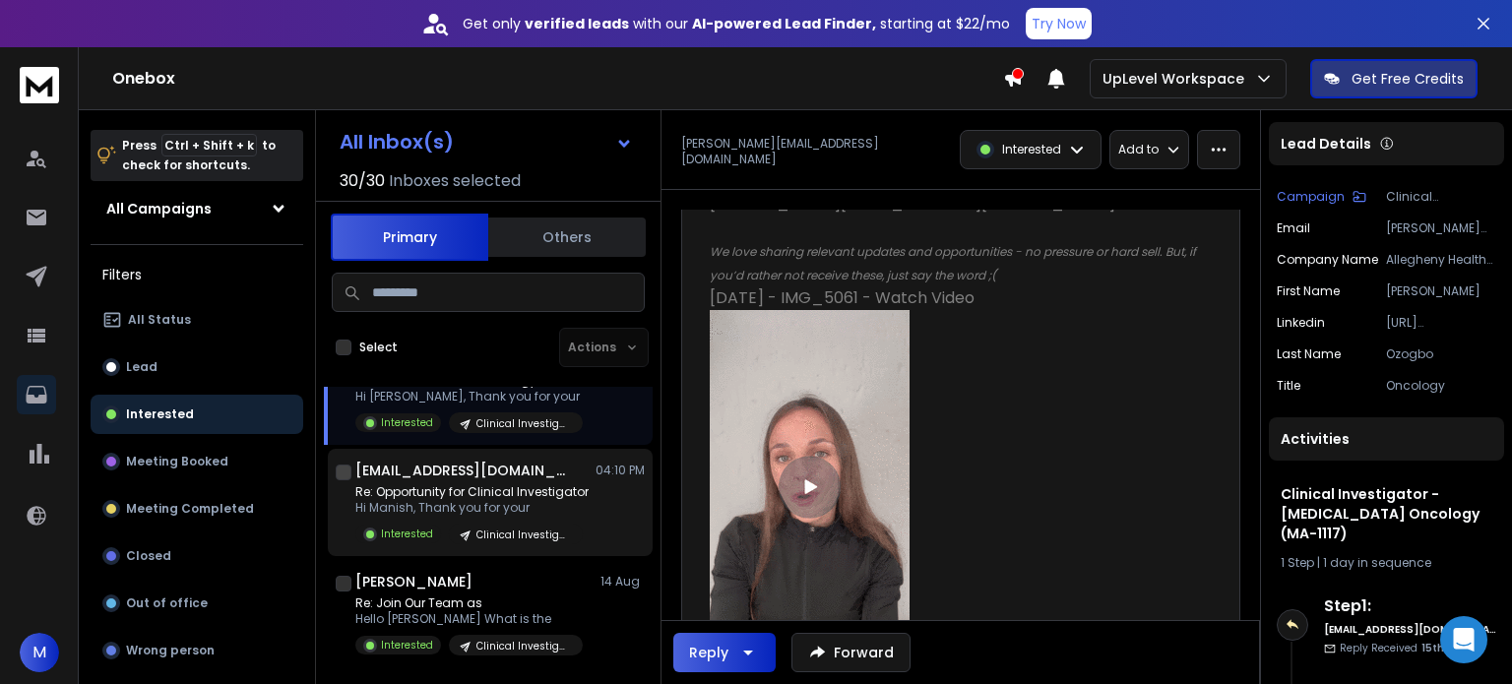
click at [453, 496] on p "Re: Opportunity for Clinical Investigator" at bounding box center [471, 492] width 233 height 16
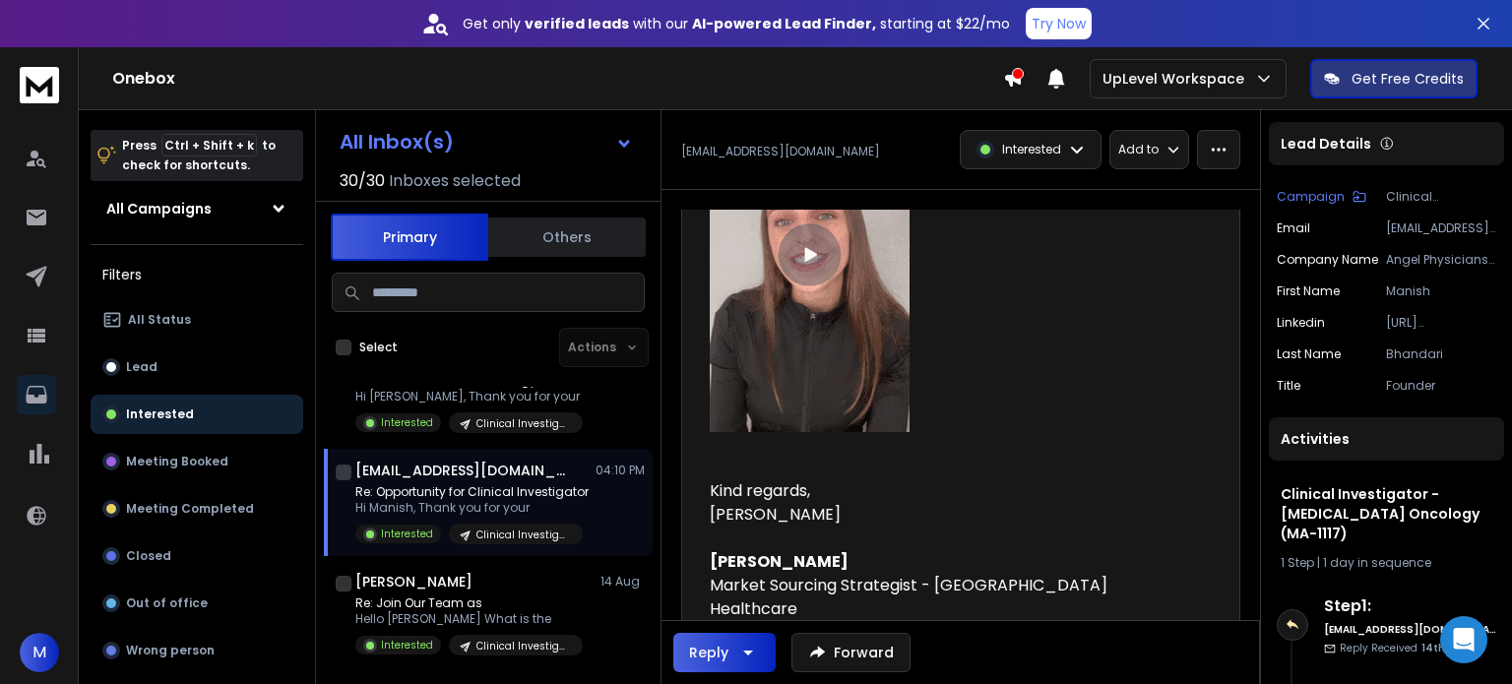
scroll to position [567, 0]
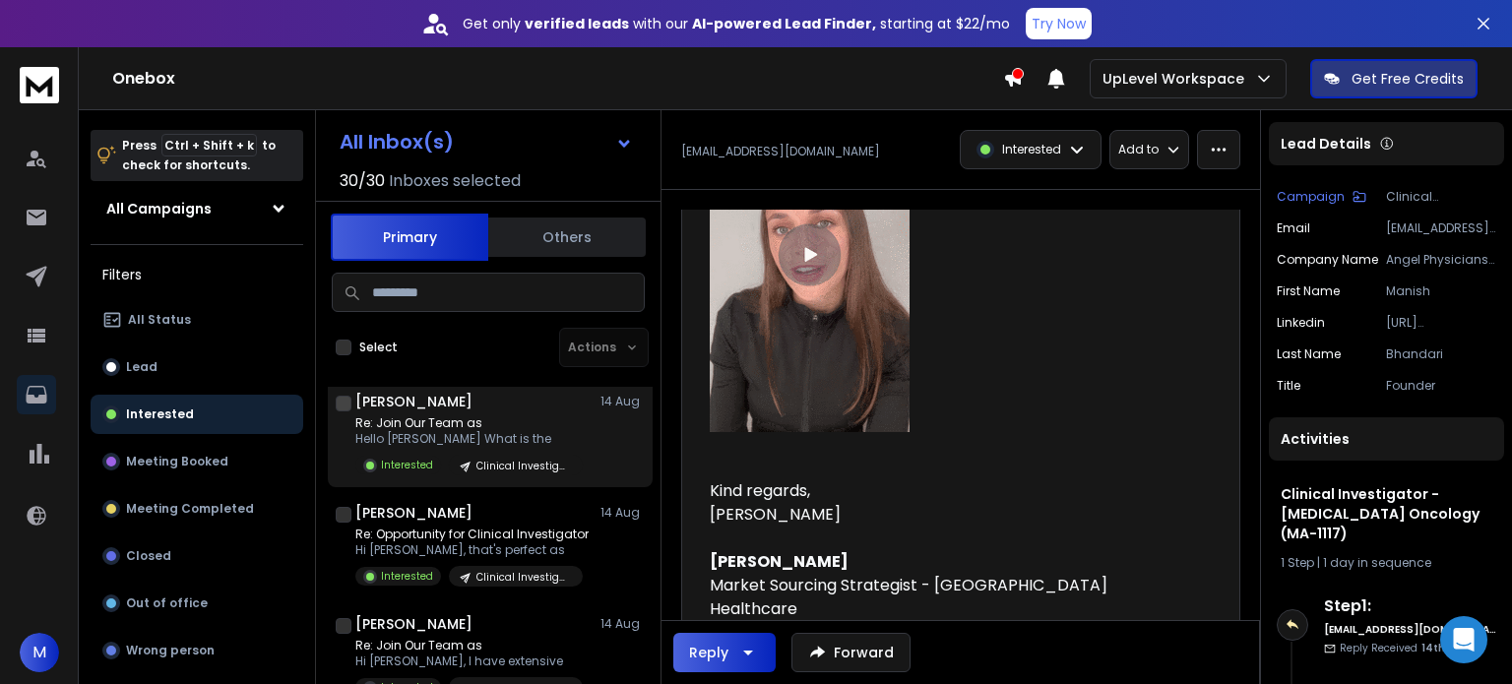
click at [478, 429] on p "Re: Join Our Team as" at bounding box center [468, 423] width 227 height 16
